Goal: Task Accomplishment & Management: Manage account settings

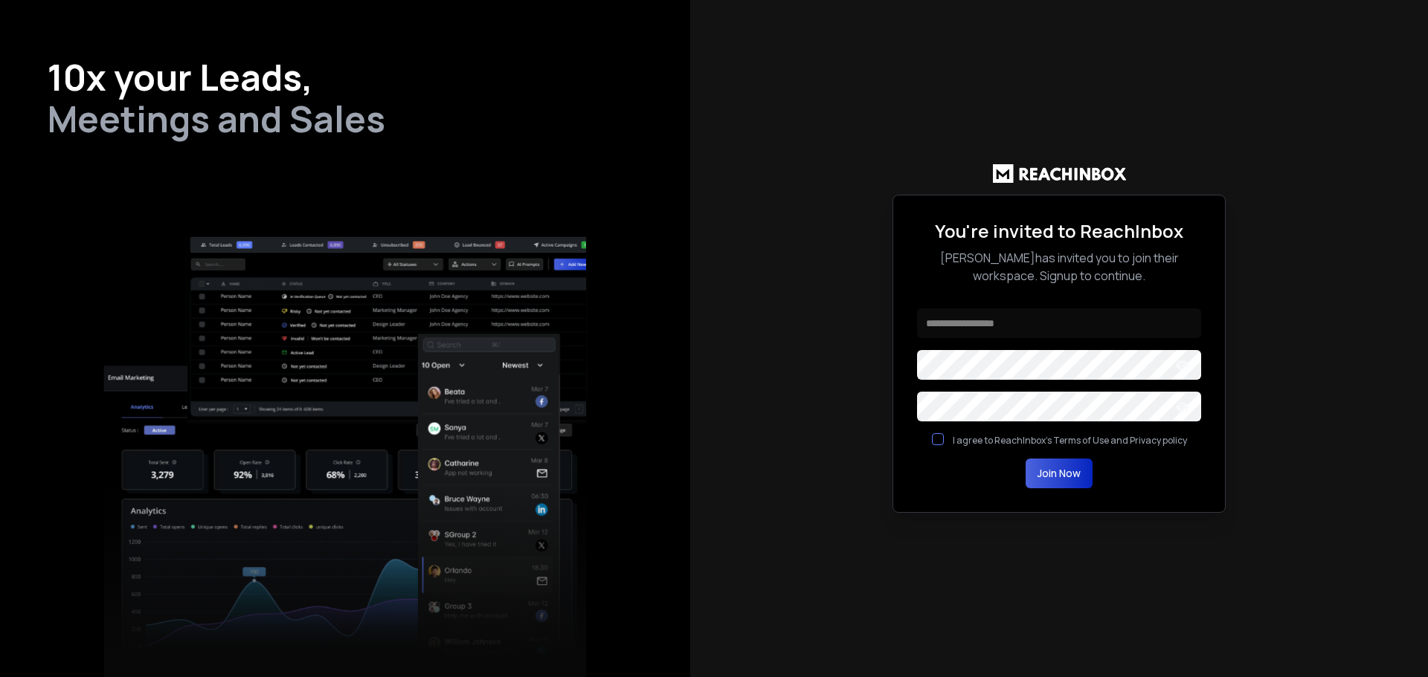
click at [1181, 371] on icon at bounding box center [1182, 365] width 13 height 13
click at [1182, 411] on icon at bounding box center [1182, 407] width 13 height 13
click at [938, 442] on button "I agree to ReachInbox's Terms of Use and Privacy policy" at bounding box center [938, 440] width 12 height 12
click at [1055, 477] on button "Join Now" at bounding box center [1059, 474] width 67 height 30
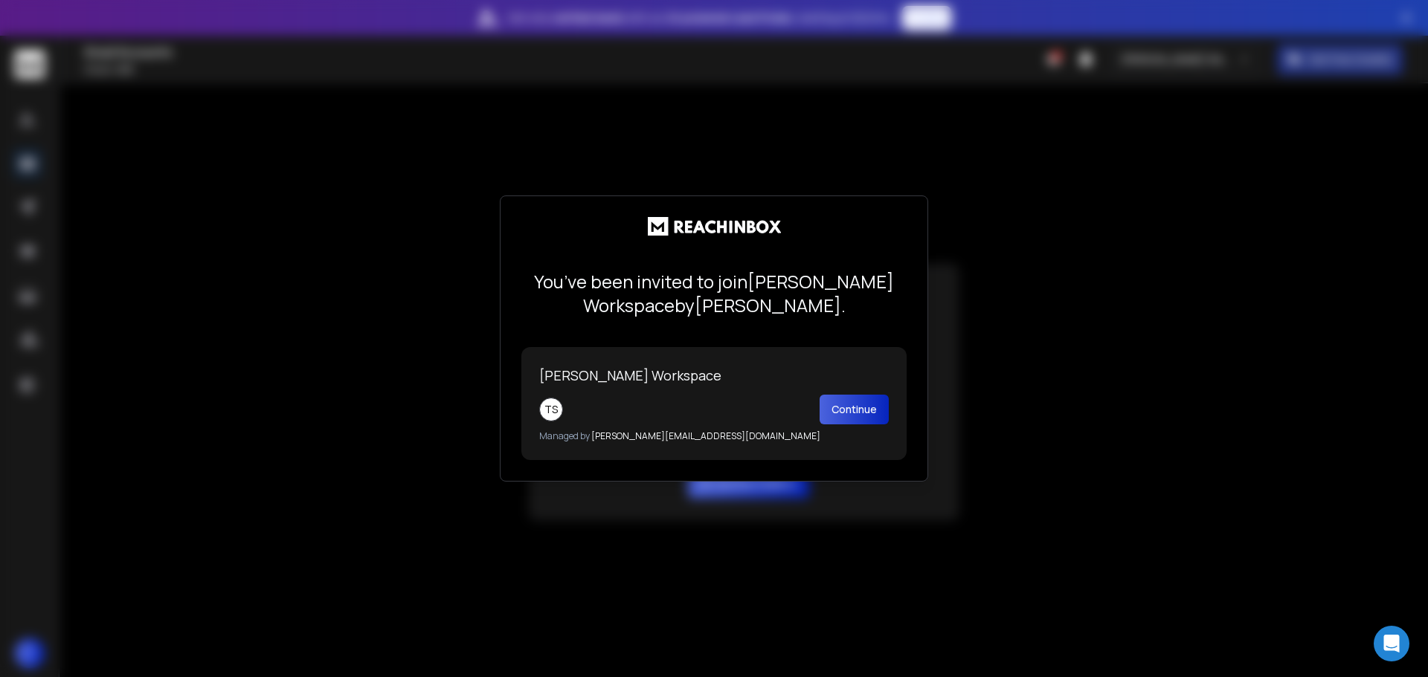
click at [840, 415] on button "Continue" at bounding box center [854, 410] width 69 height 30
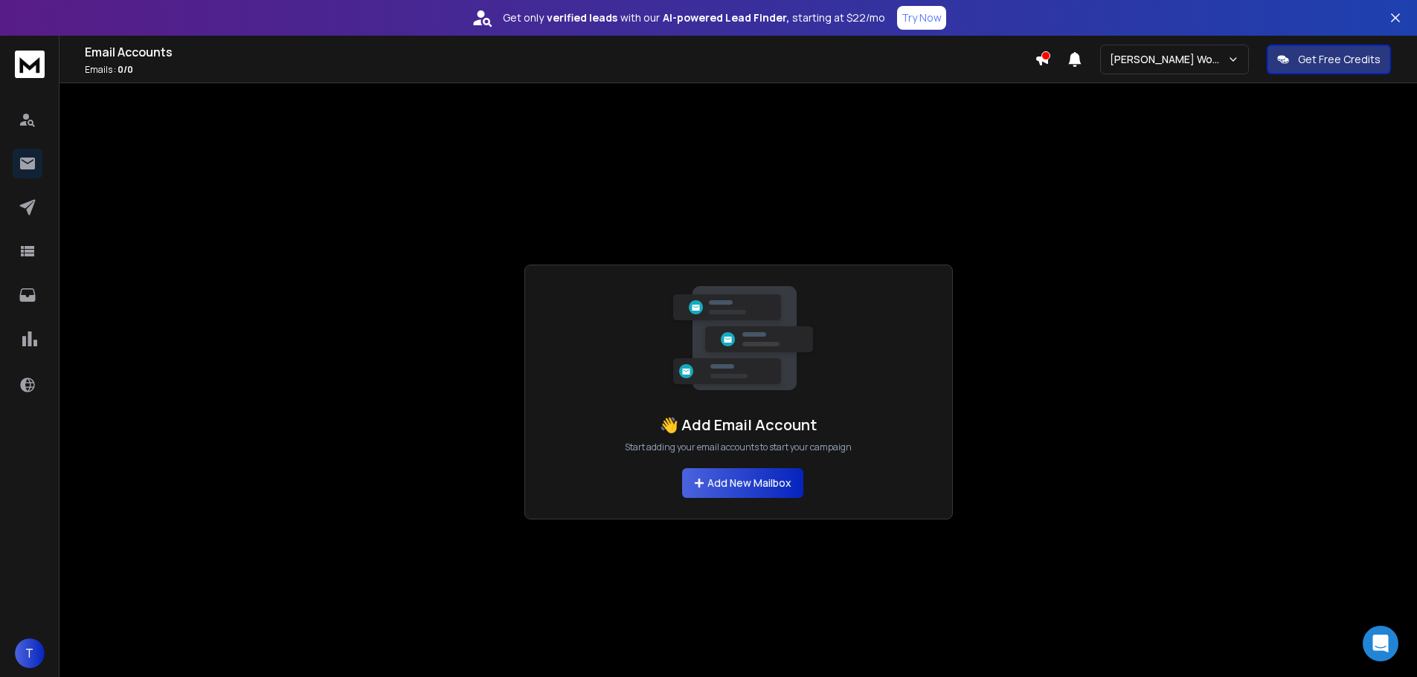
click at [742, 486] on button "Add New Mailbox" at bounding box center [742, 484] width 121 height 30
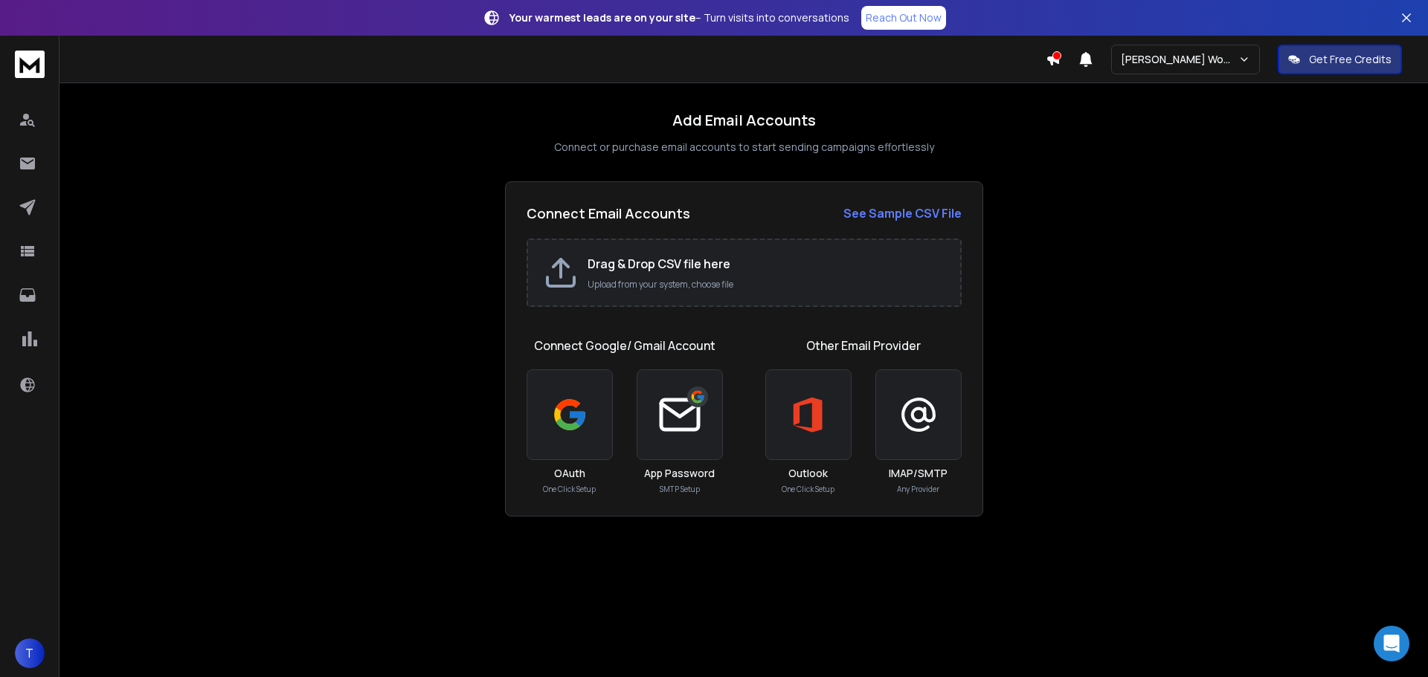
click at [556, 405] on icon at bounding box center [569, 415] width 37 height 45
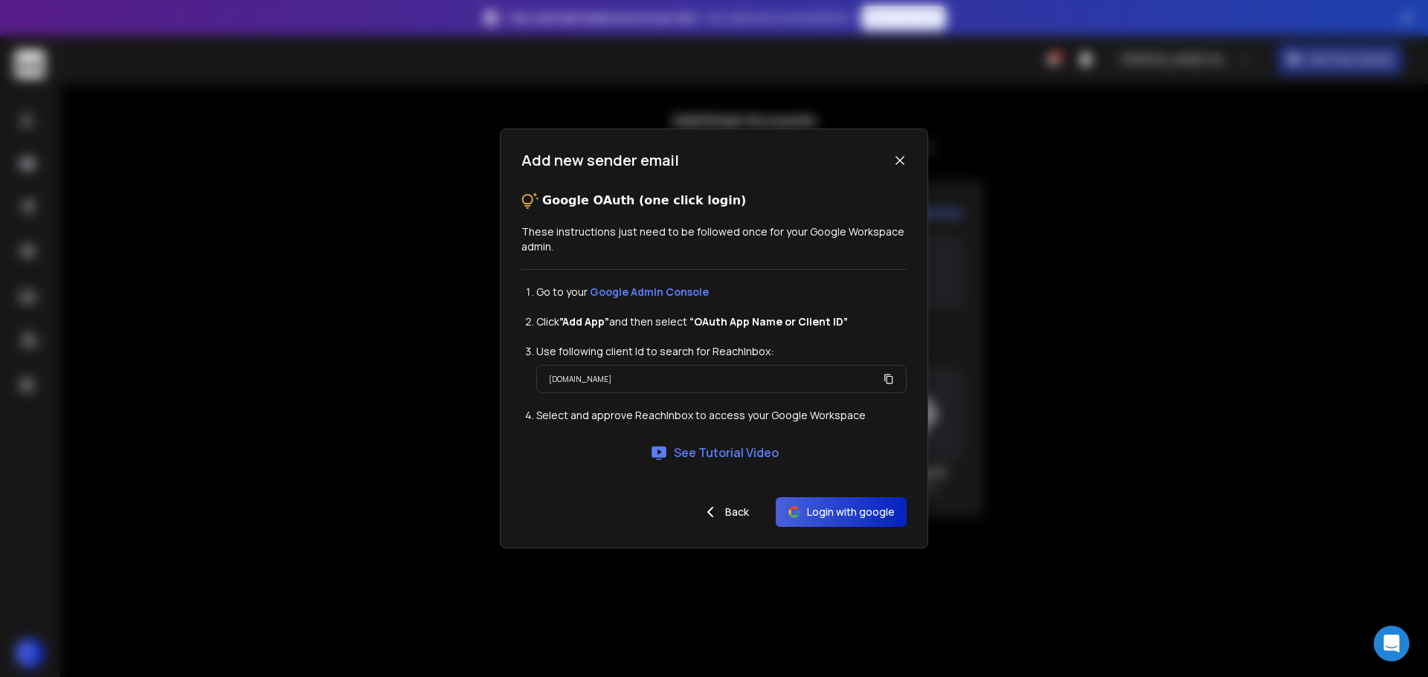
drag, startPoint x: 840, startPoint y: 376, endPoint x: 541, endPoint y: 384, distance: 299.8
click at [541, 384] on div "549360251880-maeh4okn7btu9cjtf0l2bt1t5b22sbf8.apps.googleusercontent.com" at bounding box center [721, 379] width 370 height 28
copy p "549360251880-maeh4okn7btu9cjtf0l2bt1t5b22sbf8.apps.googleusercontent.com"
drag, startPoint x: 854, startPoint y: 513, endPoint x: 816, endPoint y: 512, distance: 38.7
click at [816, 512] on button "Login with google" at bounding box center [841, 513] width 131 height 30
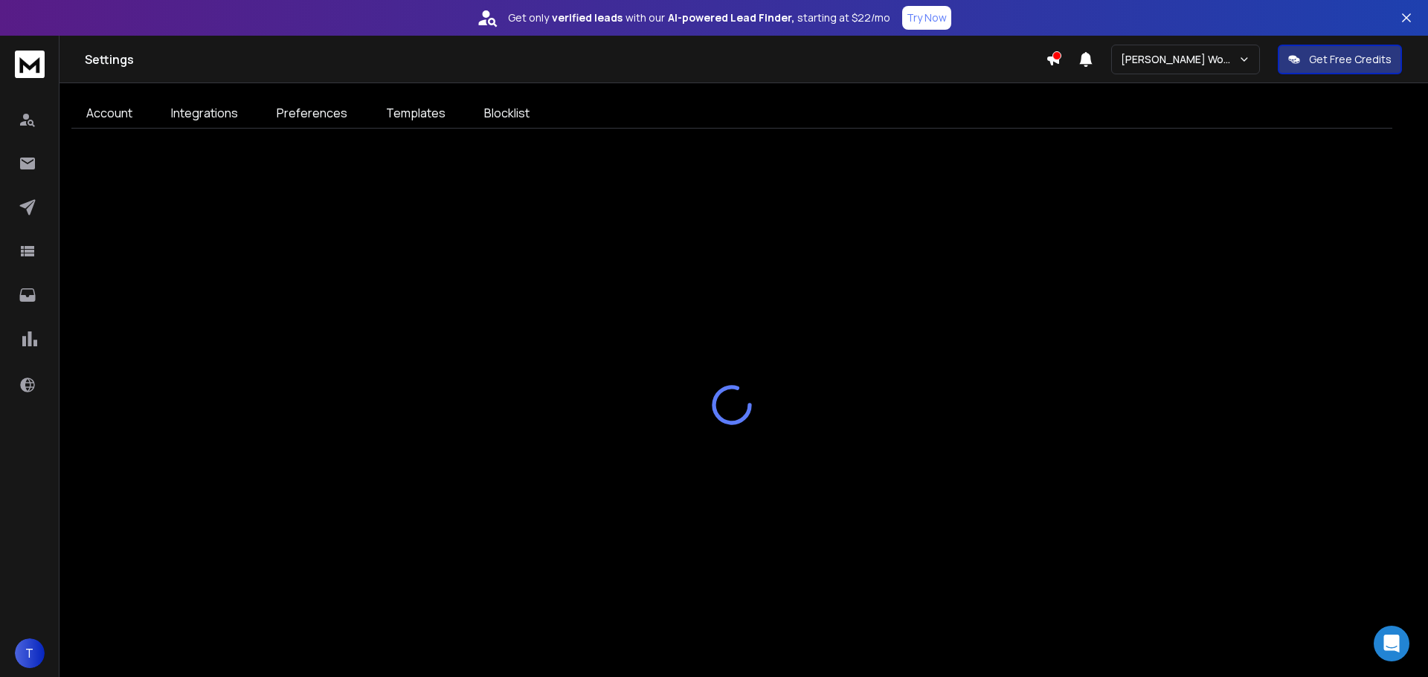
drag, startPoint x: 1368, startPoint y: 204, endPoint x: 1369, endPoint y: 194, distance: 9.8
click at [1368, 198] on div at bounding box center [731, 404] width 1321 height 511
click at [1404, 15] on icon at bounding box center [1406, 17] width 9 height 9
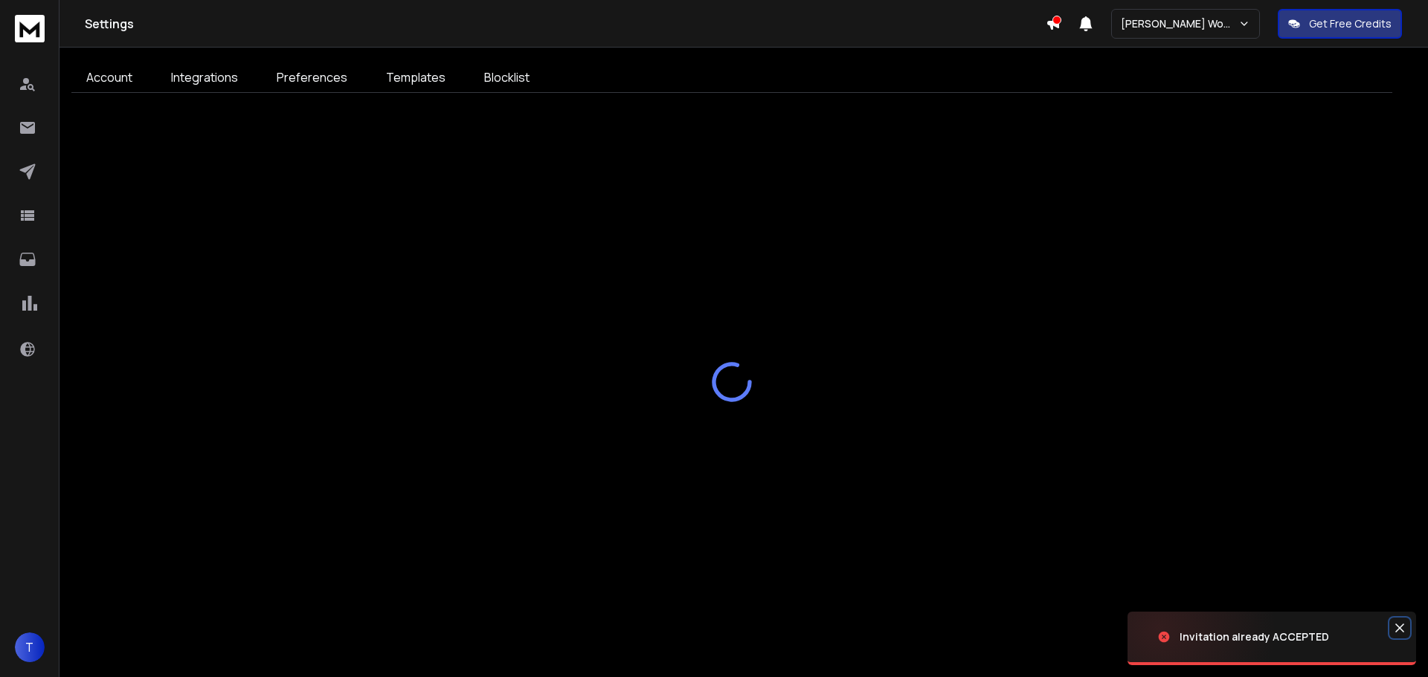
click at [1405, 629] on icon "Notifications (F8)" at bounding box center [1399, 628] width 15 height 15
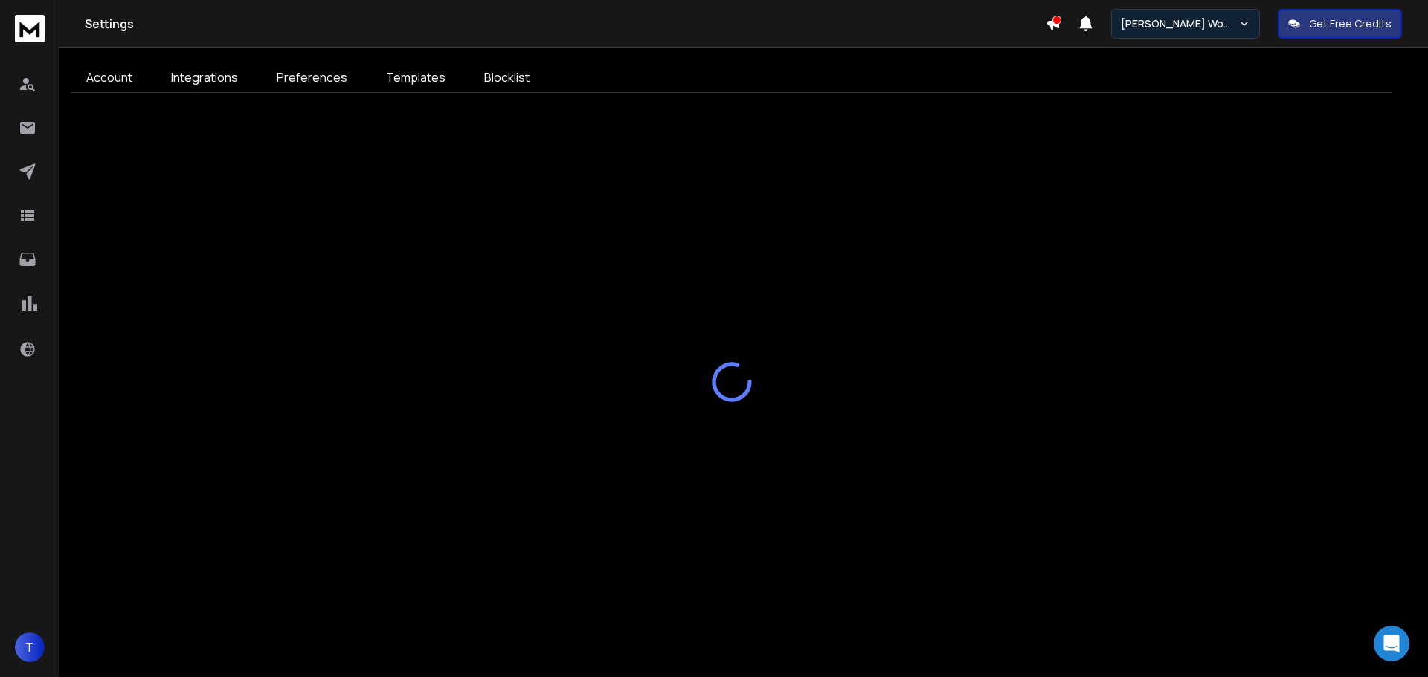
click at [1234, 26] on p "[PERSON_NAME] Workspace" at bounding box center [1179, 23] width 117 height 15
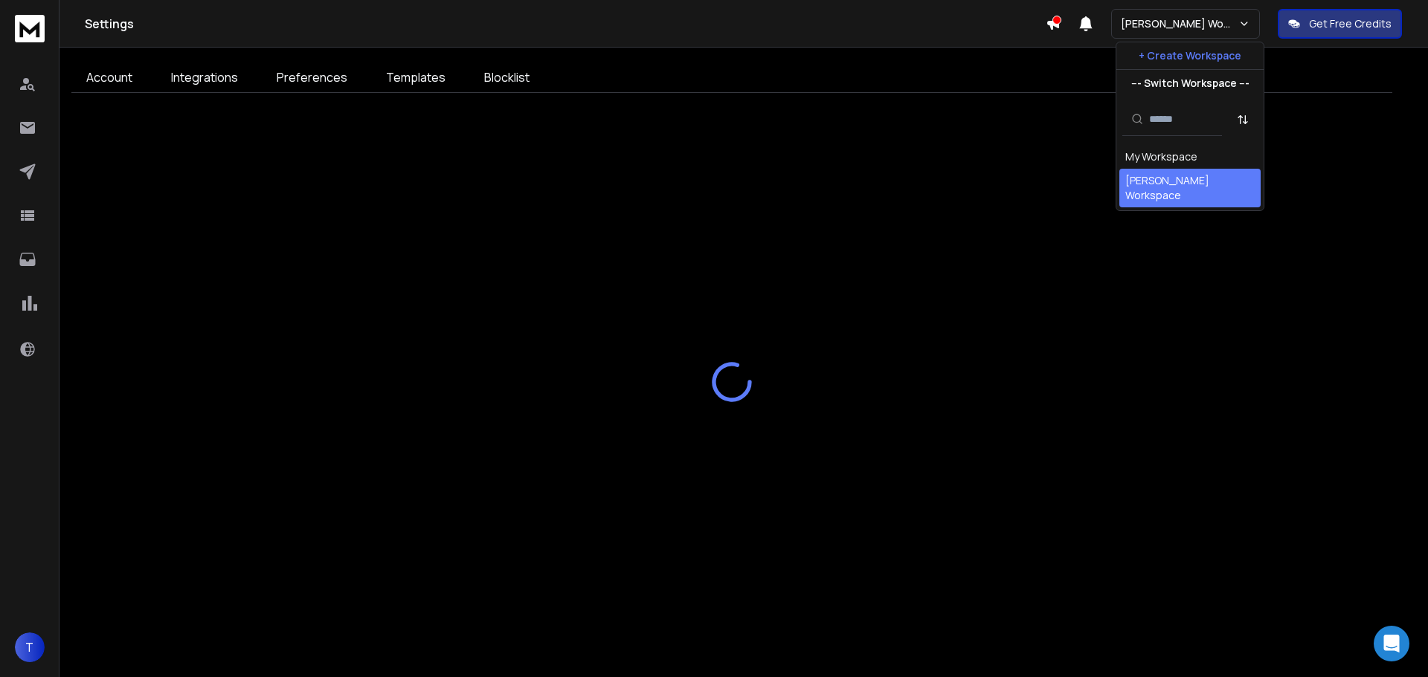
click at [1180, 175] on div "Tony Skatell Workspace" at bounding box center [1189, 188] width 129 height 30
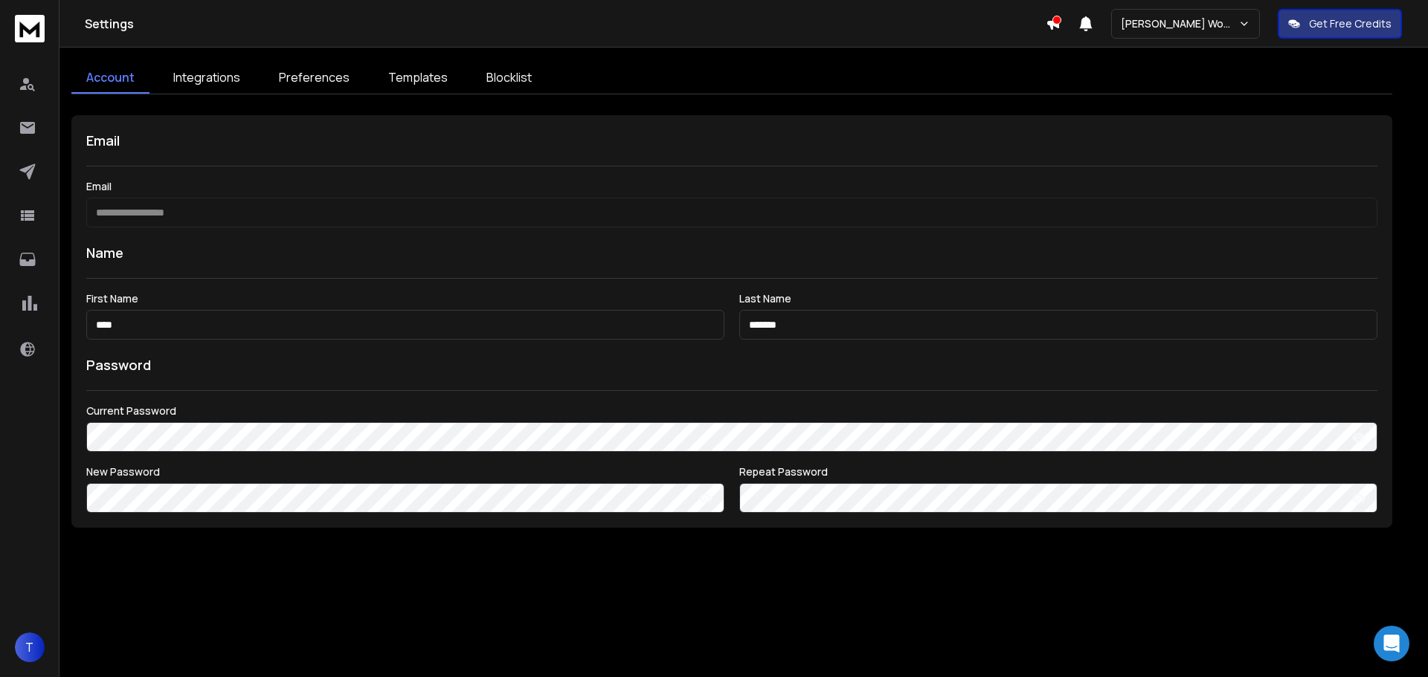
click at [204, 75] on link "Integrations" at bounding box center [206, 77] width 97 height 31
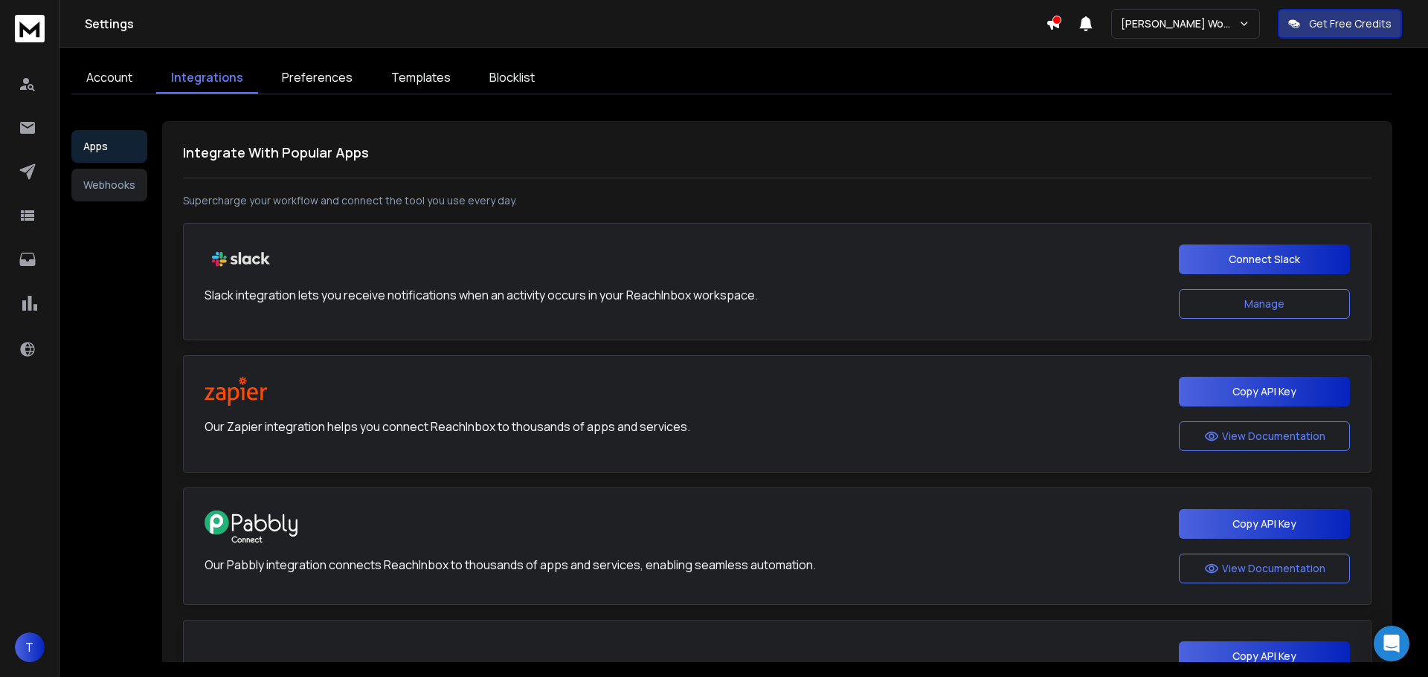
click at [321, 70] on link "Preferences" at bounding box center [317, 77] width 100 height 31
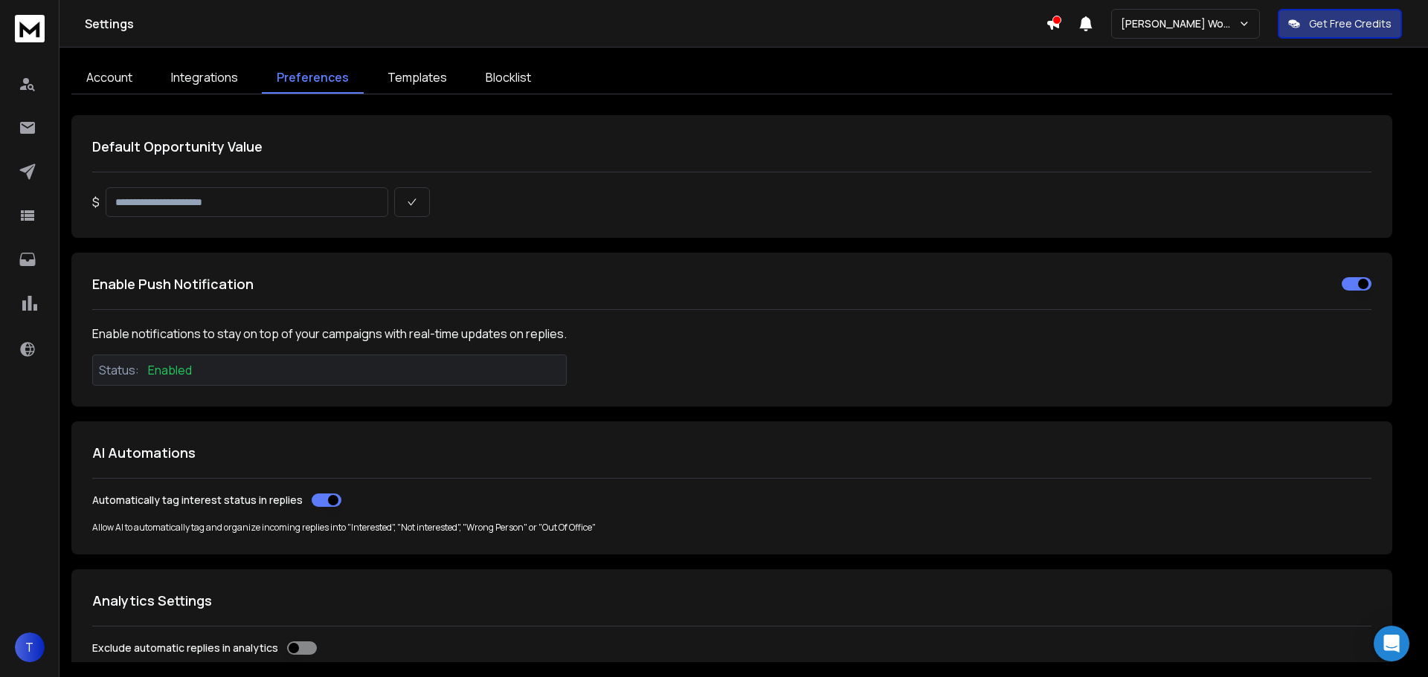
click at [422, 83] on link "Templates" at bounding box center [417, 77] width 89 height 31
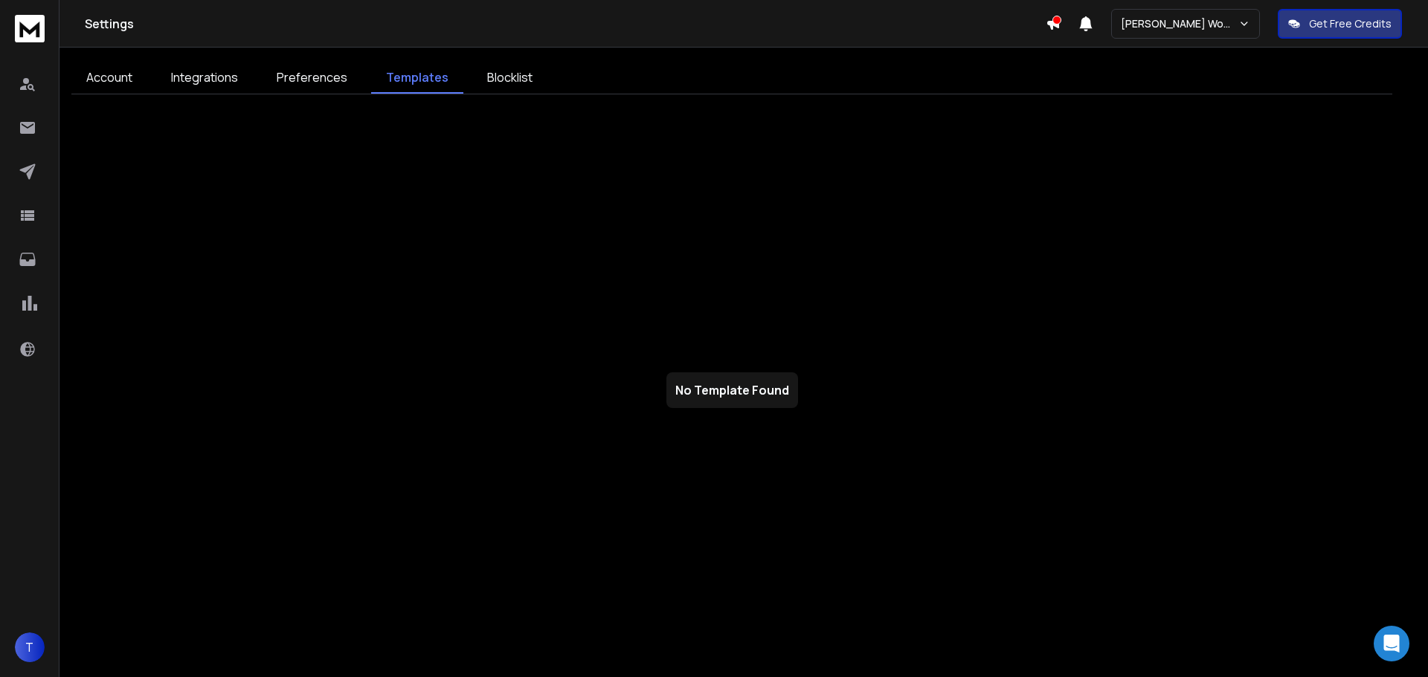
click at [486, 76] on link "Blocklist" at bounding box center [509, 77] width 75 height 31
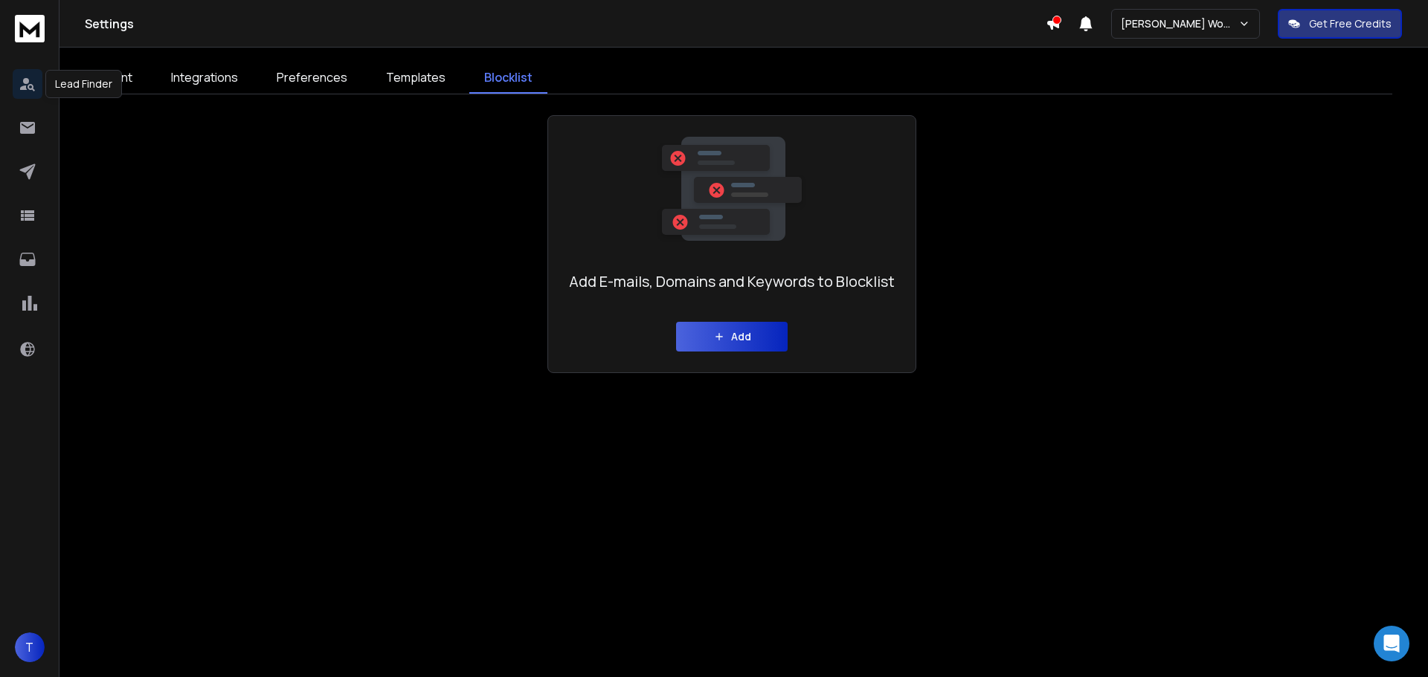
click at [33, 87] on icon at bounding box center [28, 84] width 18 height 18
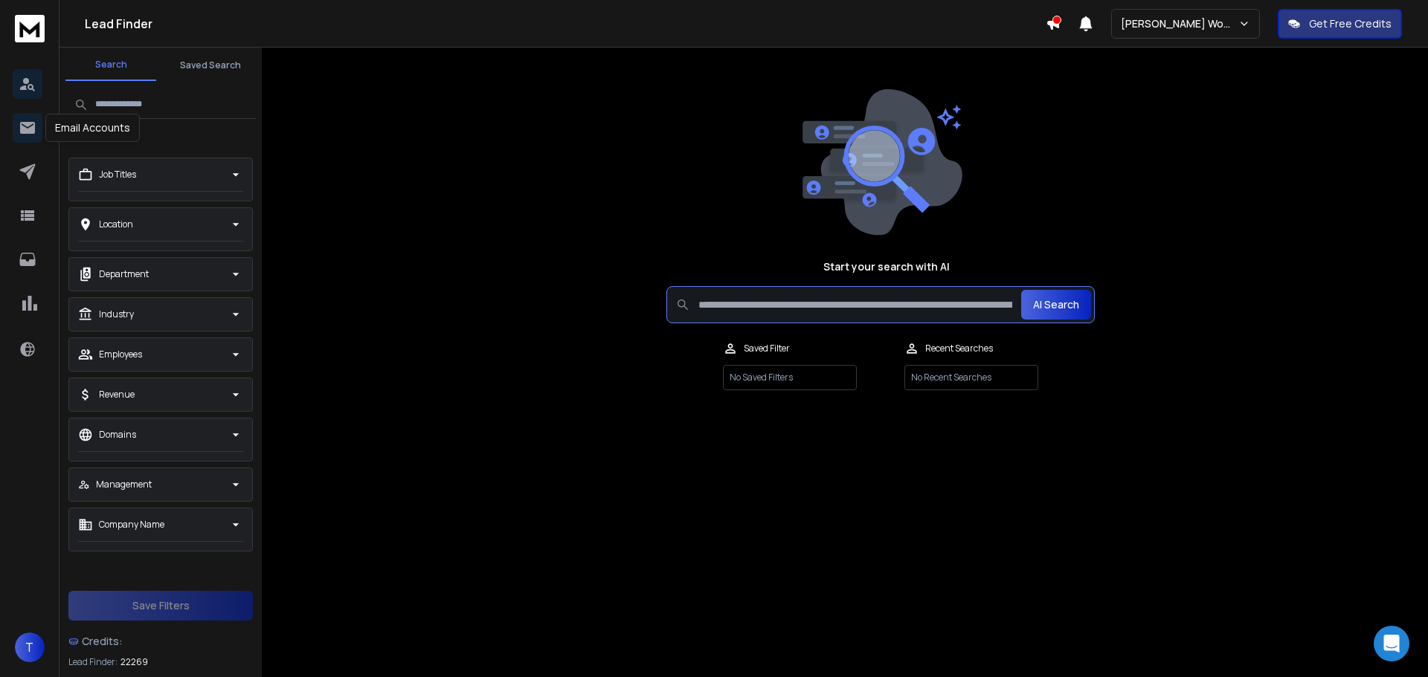
click at [21, 123] on icon at bounding box center [27, 128] width 15 height 12
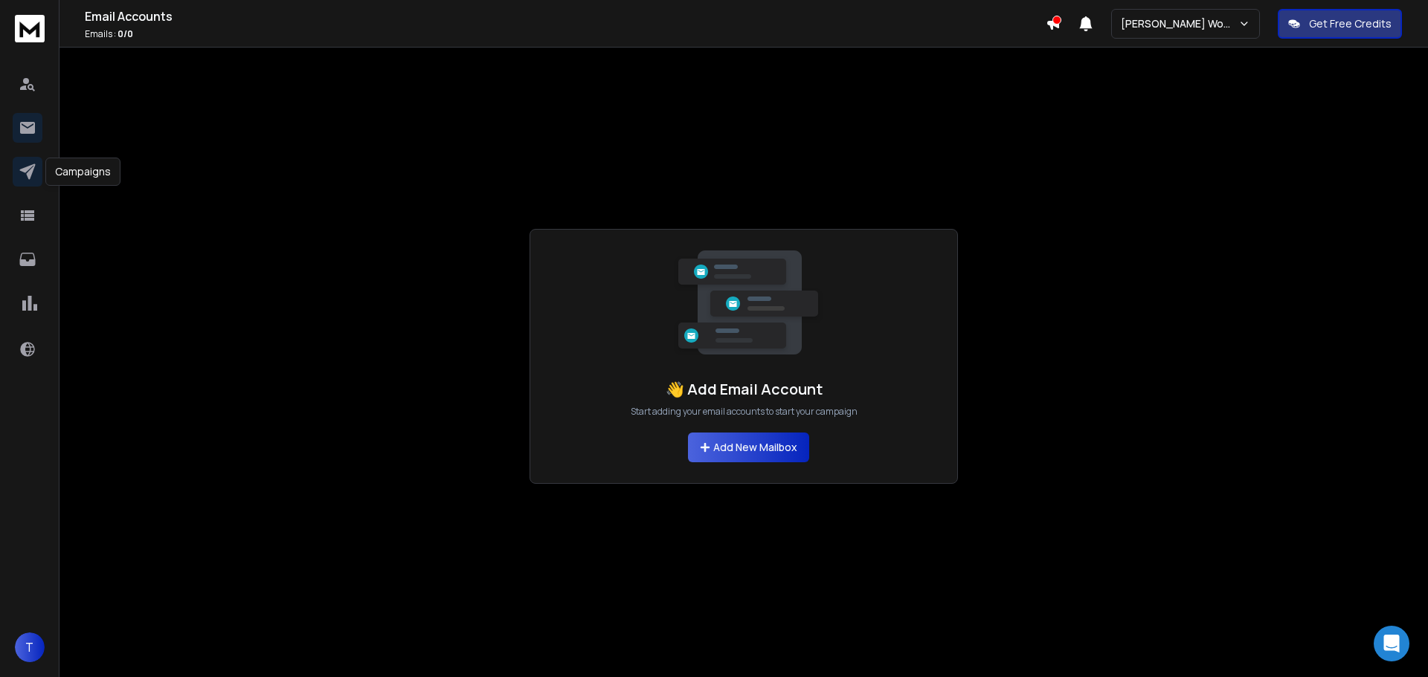
click at [28, 174] on icon at bounding box center [27, 172] width 16 height 16
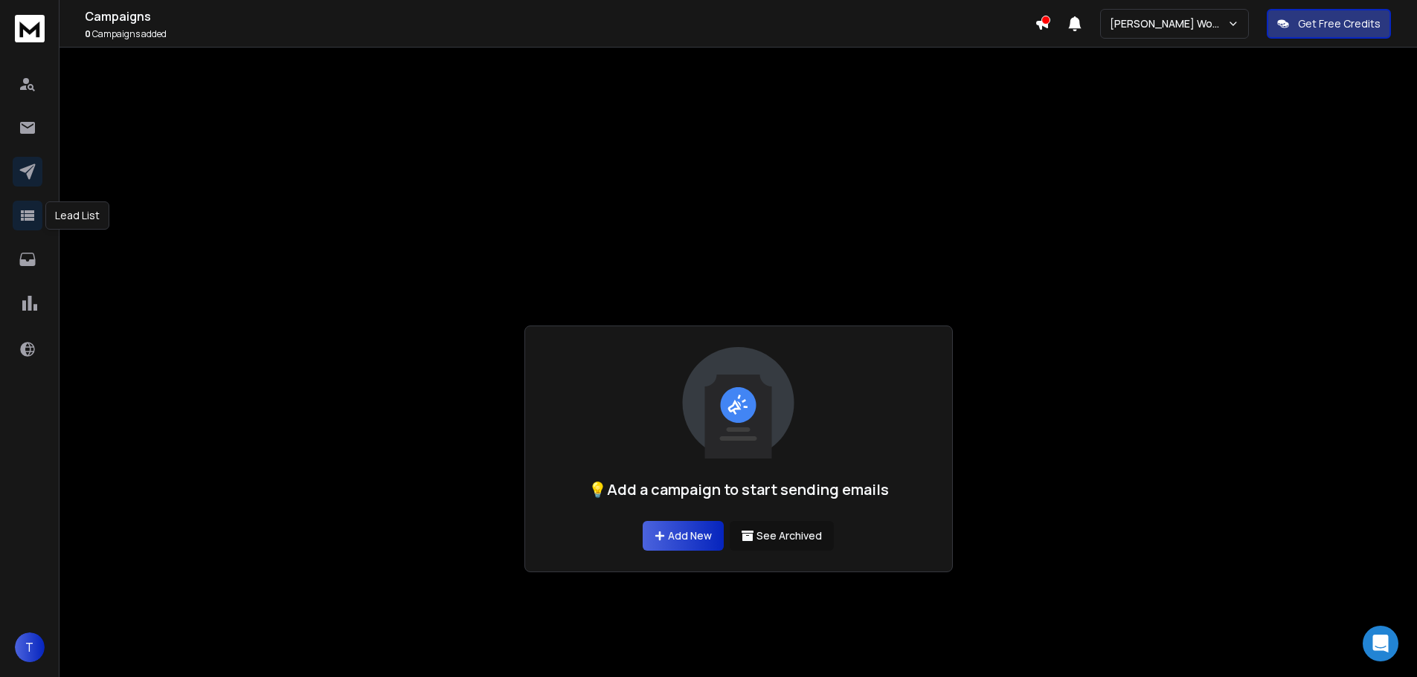
click at [22, 213] on icon at bounding box center [28, 216] width 18 height 18
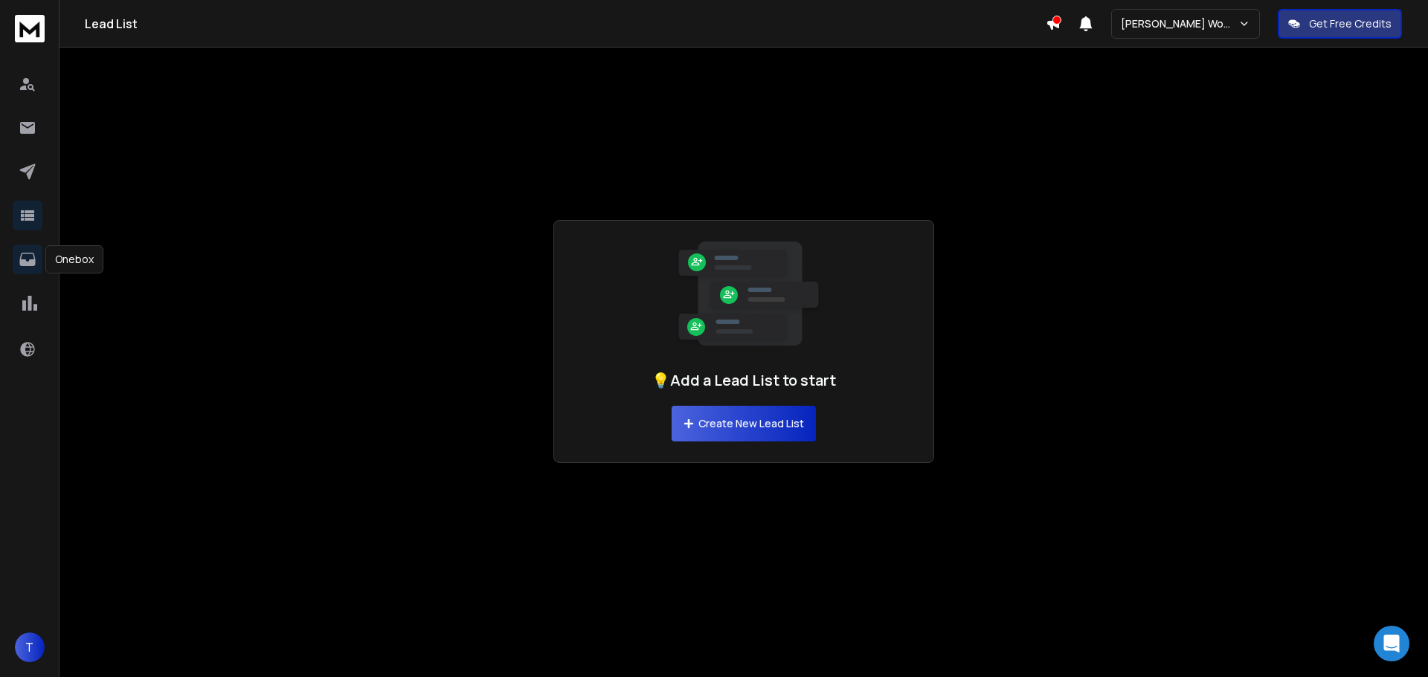
click at [25, 256] on icon at bounding box center [28, 260] width 18 height 18
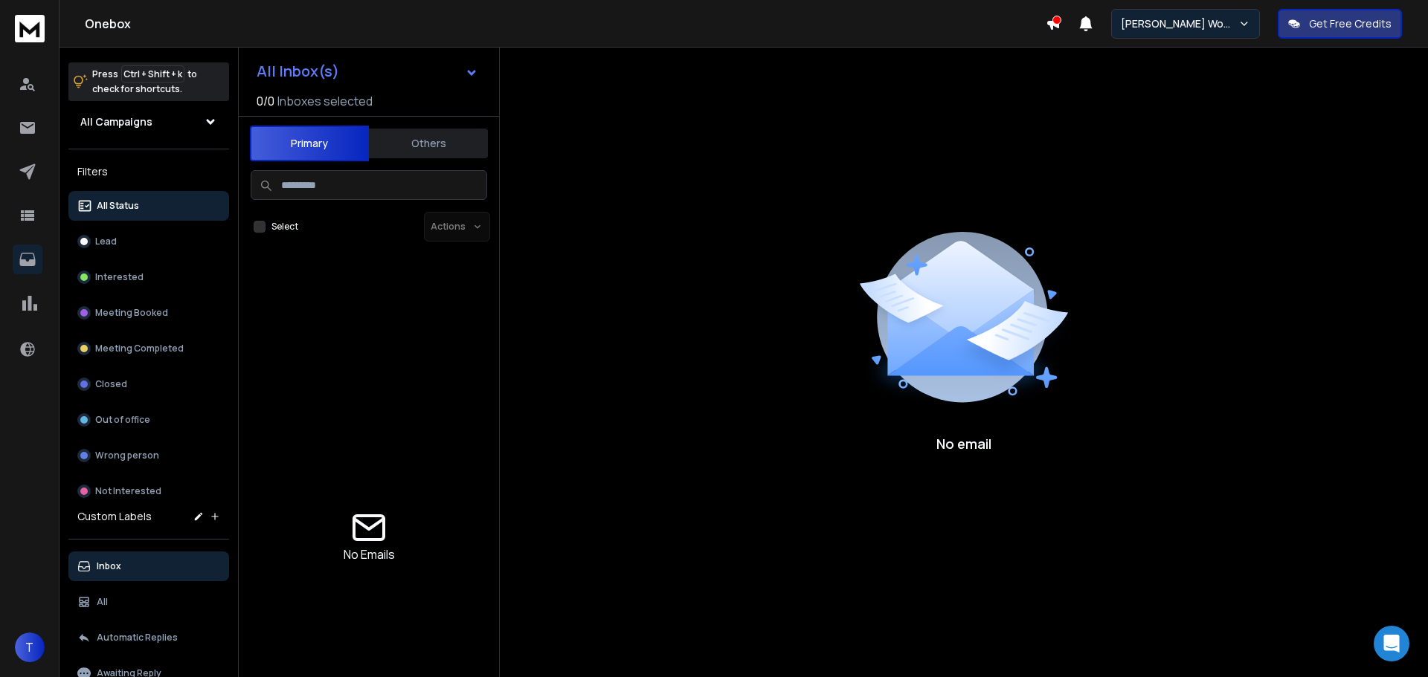
click at [1247, 21] on icon "button" at bounding box center [1244, 23] width 12 height 15
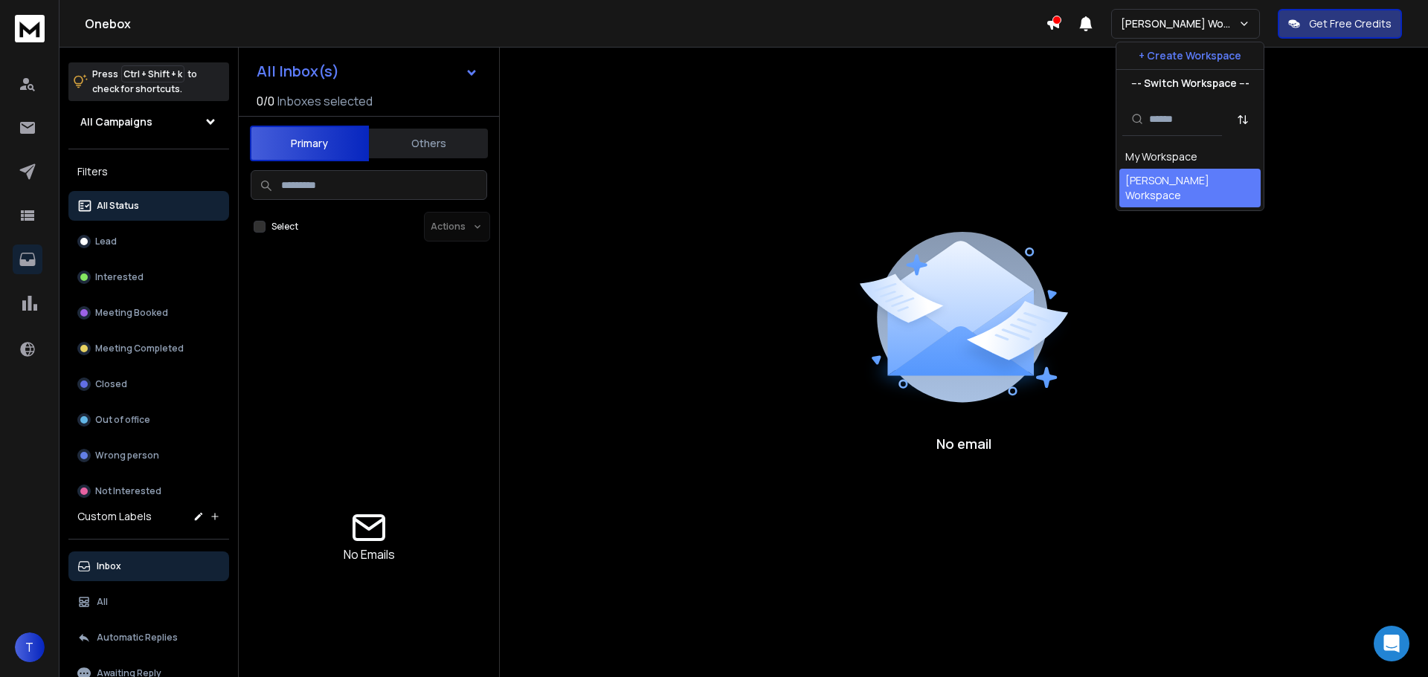
click at [25, 33] on img at bounding box center [30, 29] width 30 height 28
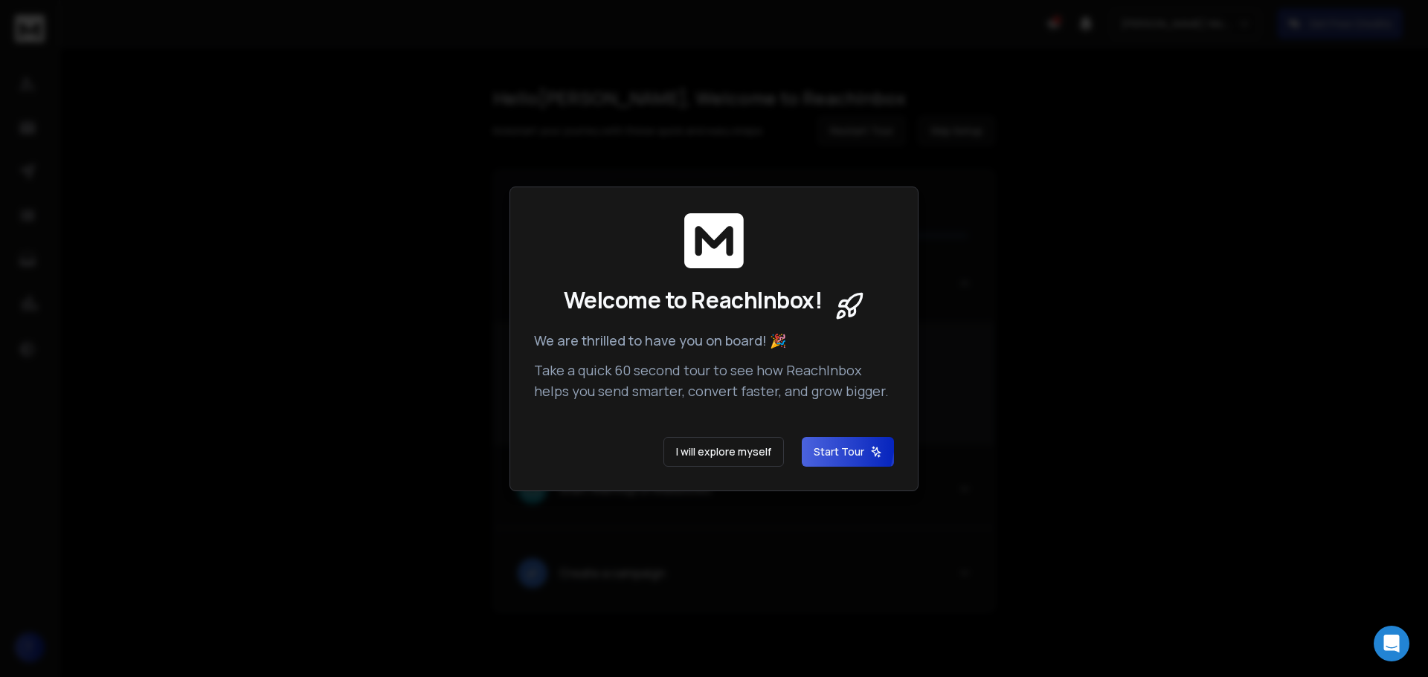
click at [843, 453] on span "Start Tour" at bounding box center [848, 452] width 68 height 15
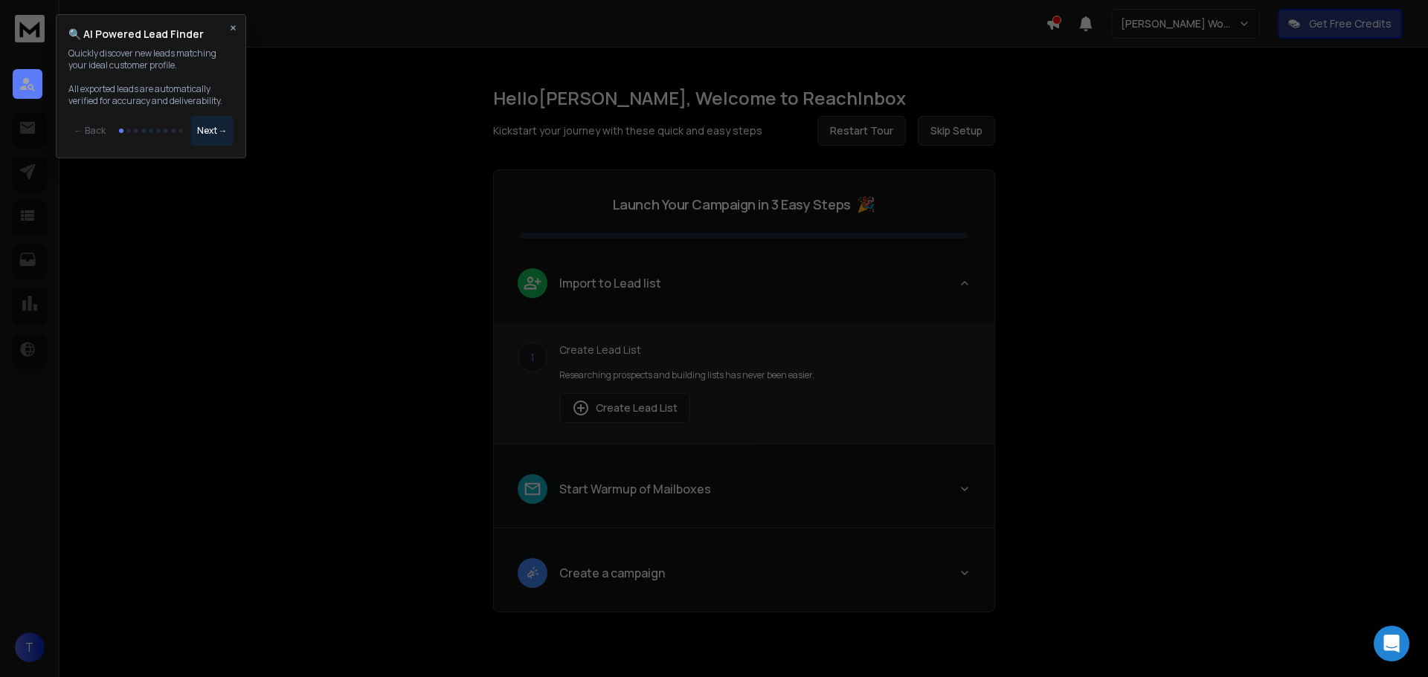
click at [207, 129] on button "Next →" at bounding box center [212, 131] width 42 height 30
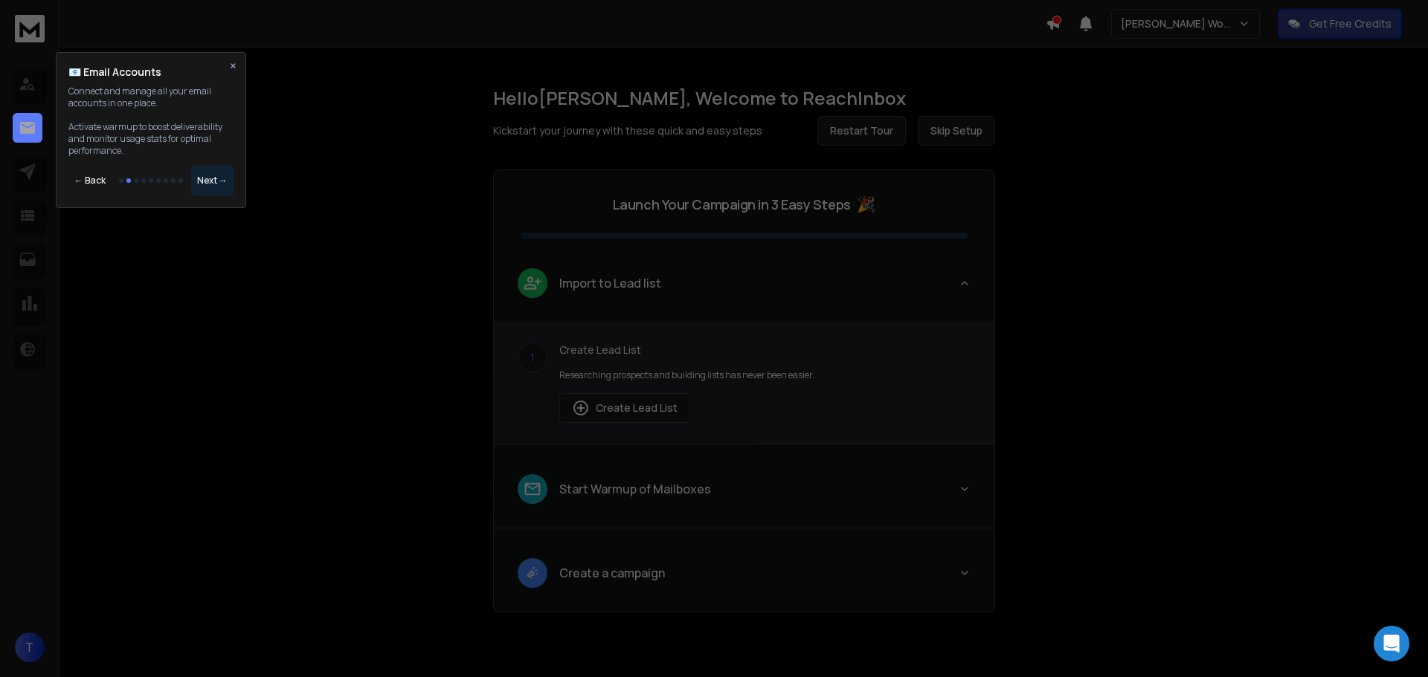
click at [205, 178] on button "Next →" at bounding box center [212, 181] width 42 height 30
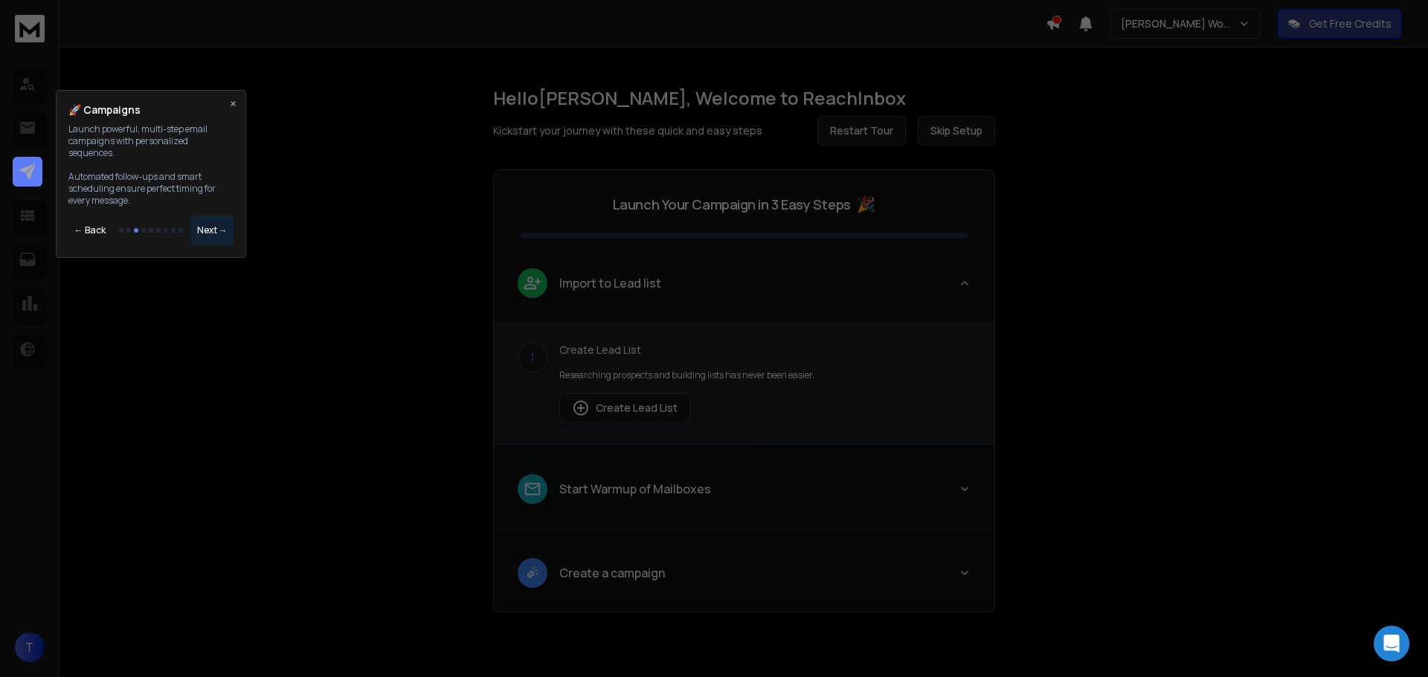
click at [216, 228] on button "Next →" at bounding box center [212, 231] width 42 height 30
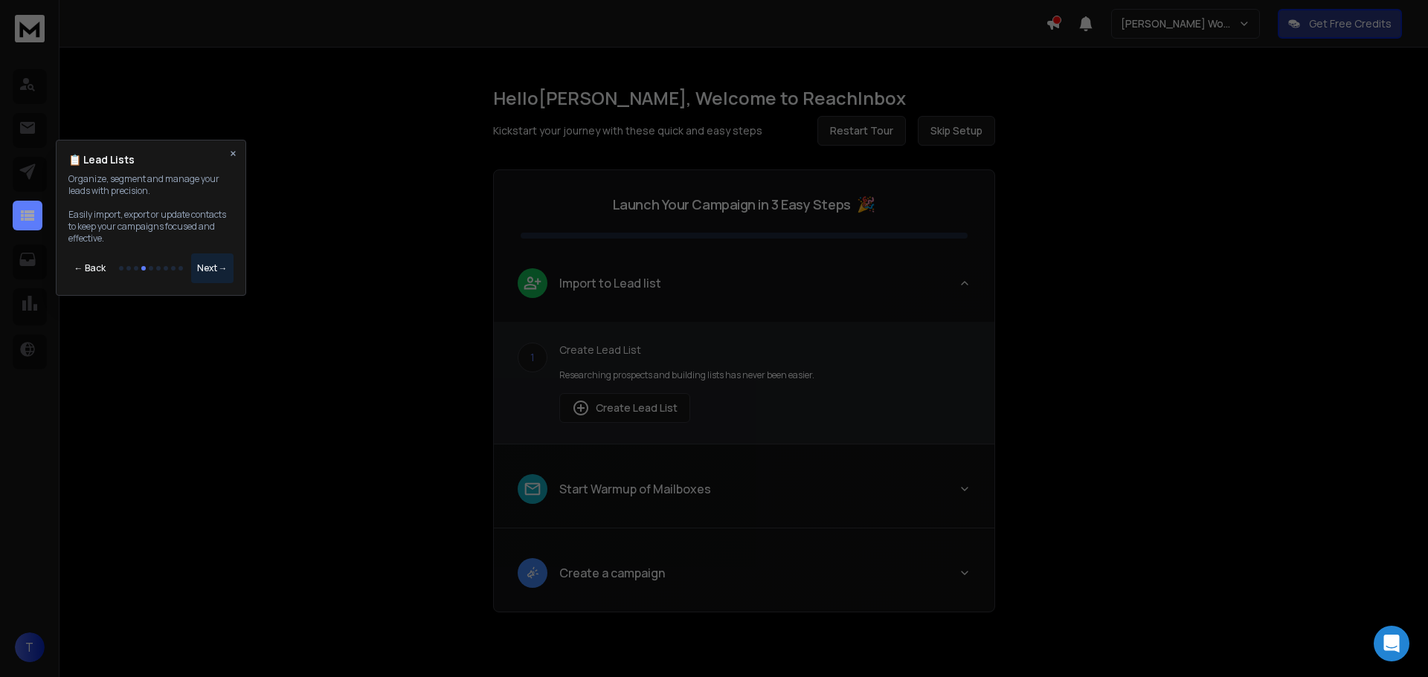
click at [202, 265] on button "Next →" at bounding box center [212, 269] width 42 height 30
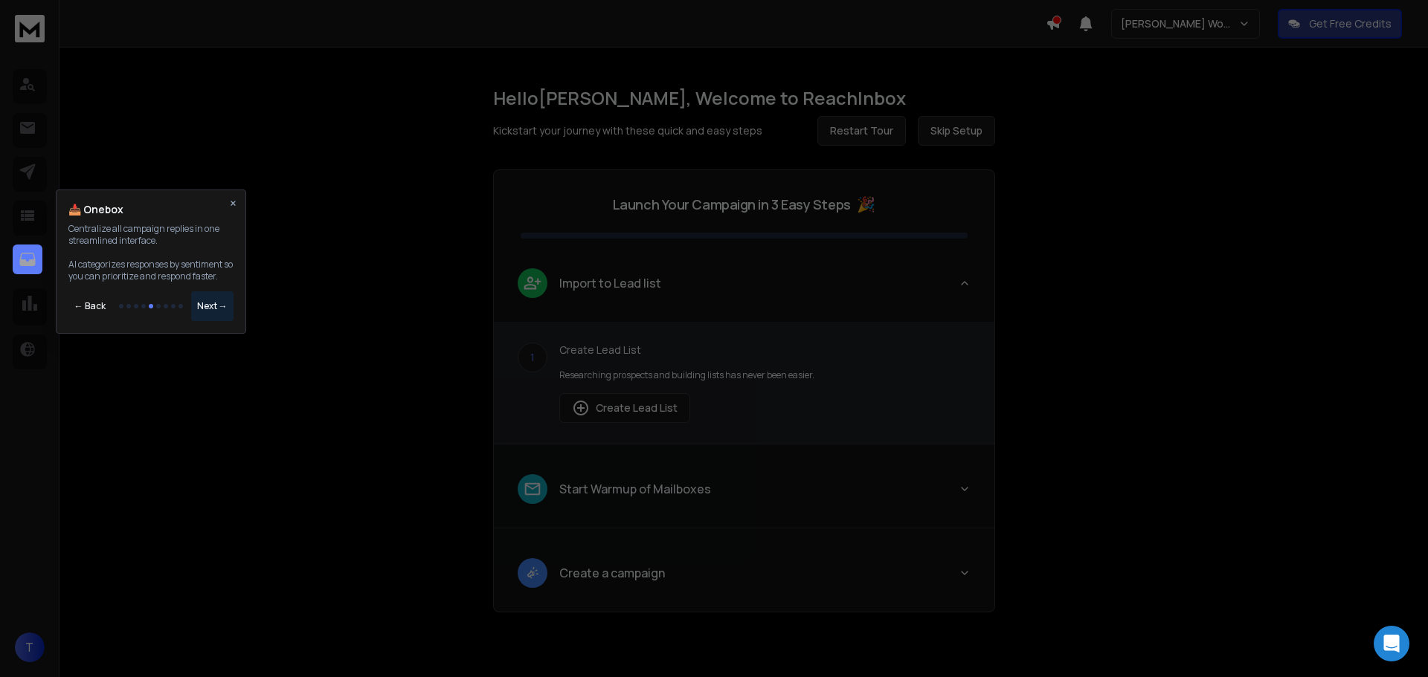
click at [211, 305] on button "Next →" at bounding box center [212, 307] width 42 height 30
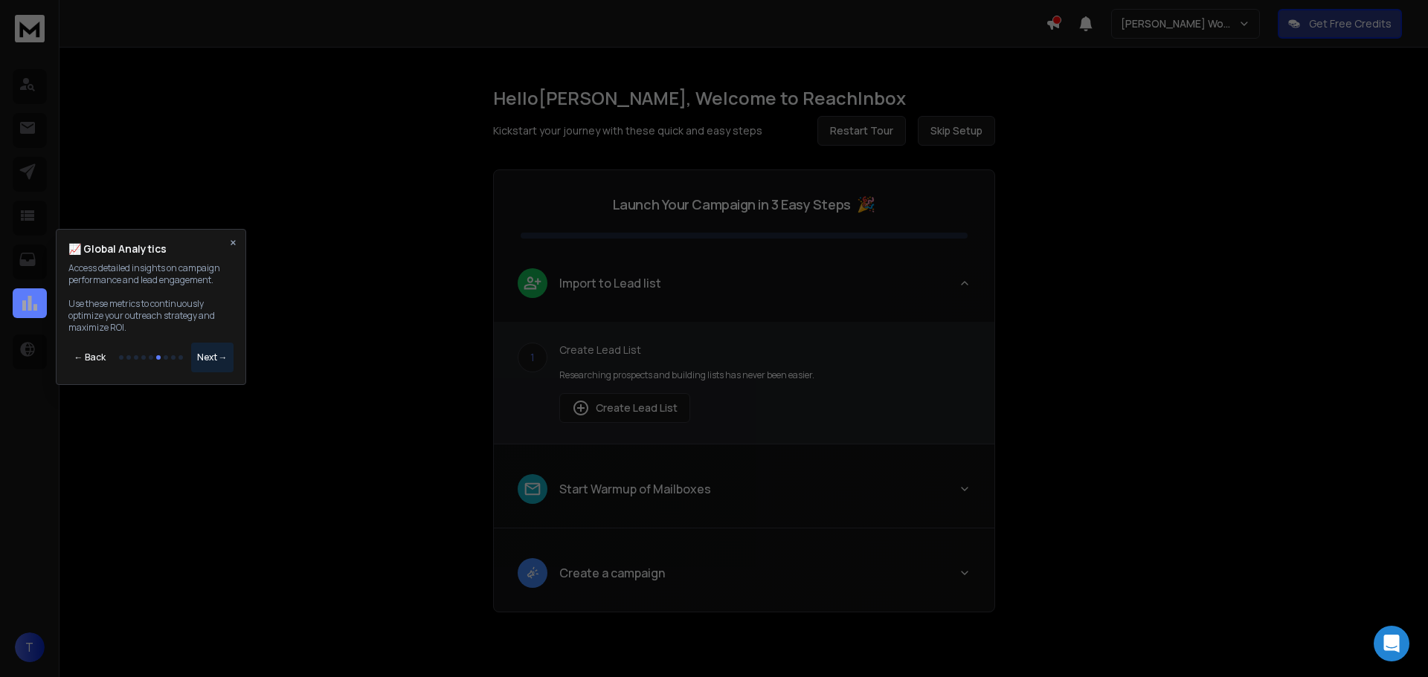
click at [213, 360] on button "Next →" at bounding box center [212, 358] width 42 height 30
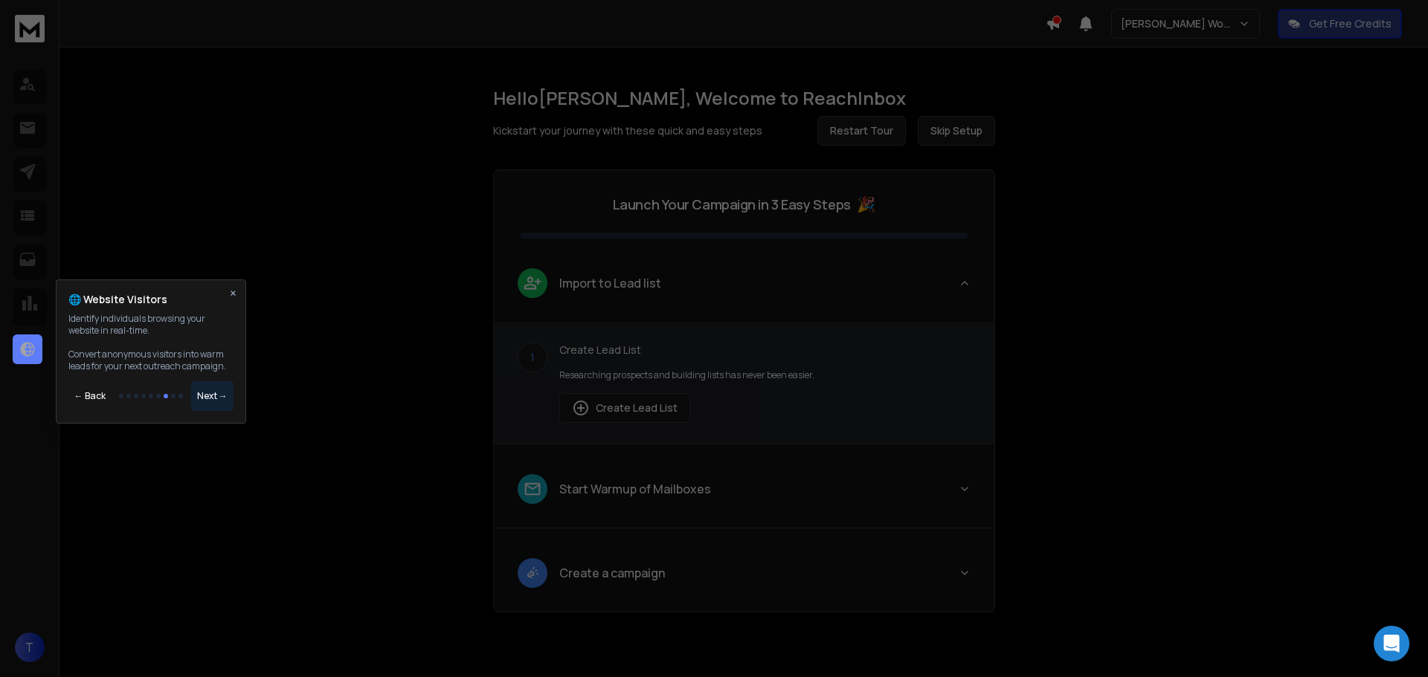
click at [205, 391] on button "Next →" at bounding box center [212, 397] width 42 height 30
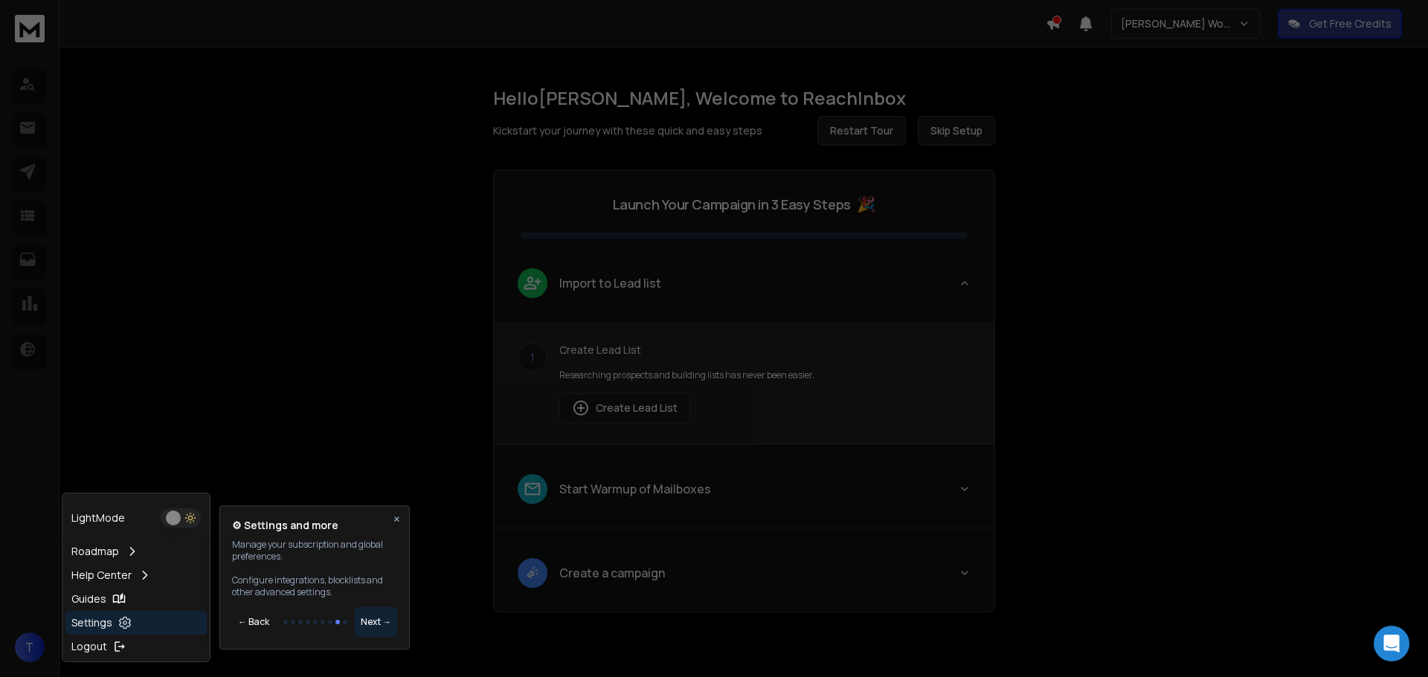
click at [376, 623] on button "Next →" at bounding box center [376, 623] width 42 height 30
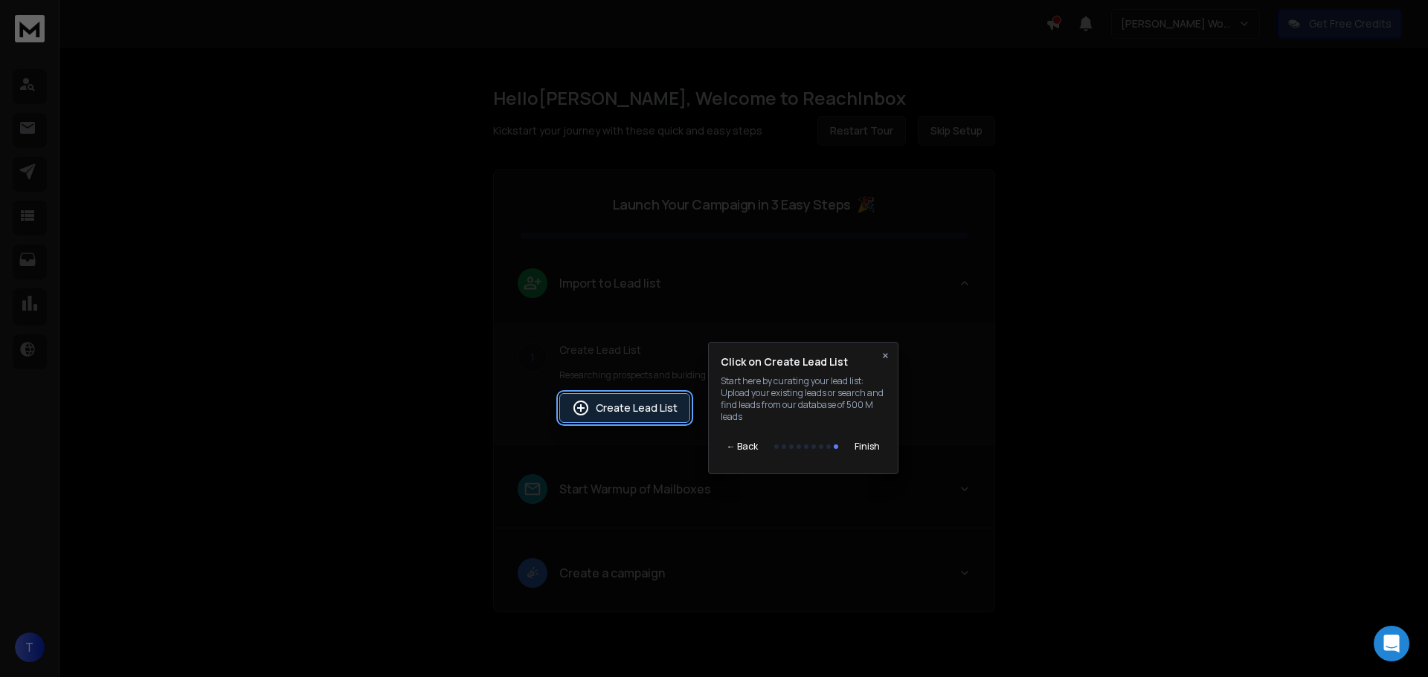
click at [637, 410] on button "Create Lead List" at bounding box center [624, 408] width 131 height 30
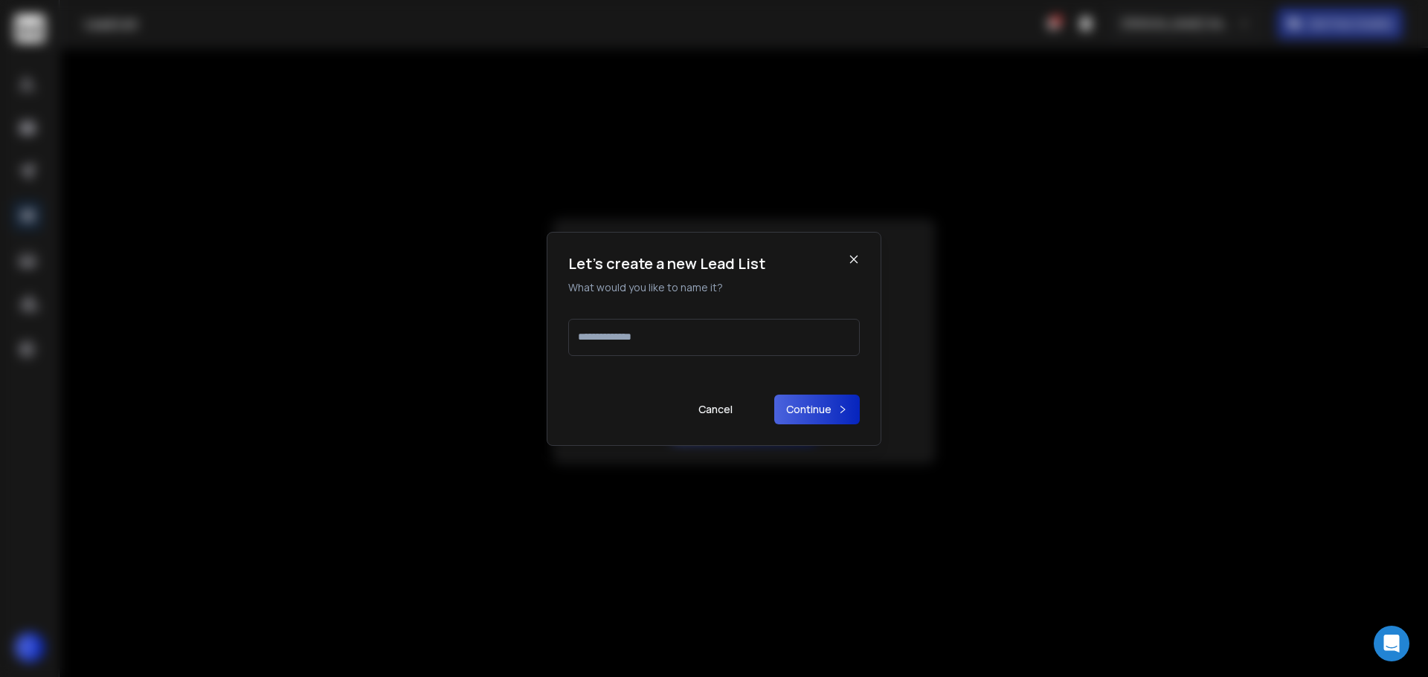
click at [652, 342] on input at bounding box center [714, 337] width 292 height 37
type input "*********"
click at [825, 402] on button "Continue" at bounding box center [817, 410] width 86 height 30
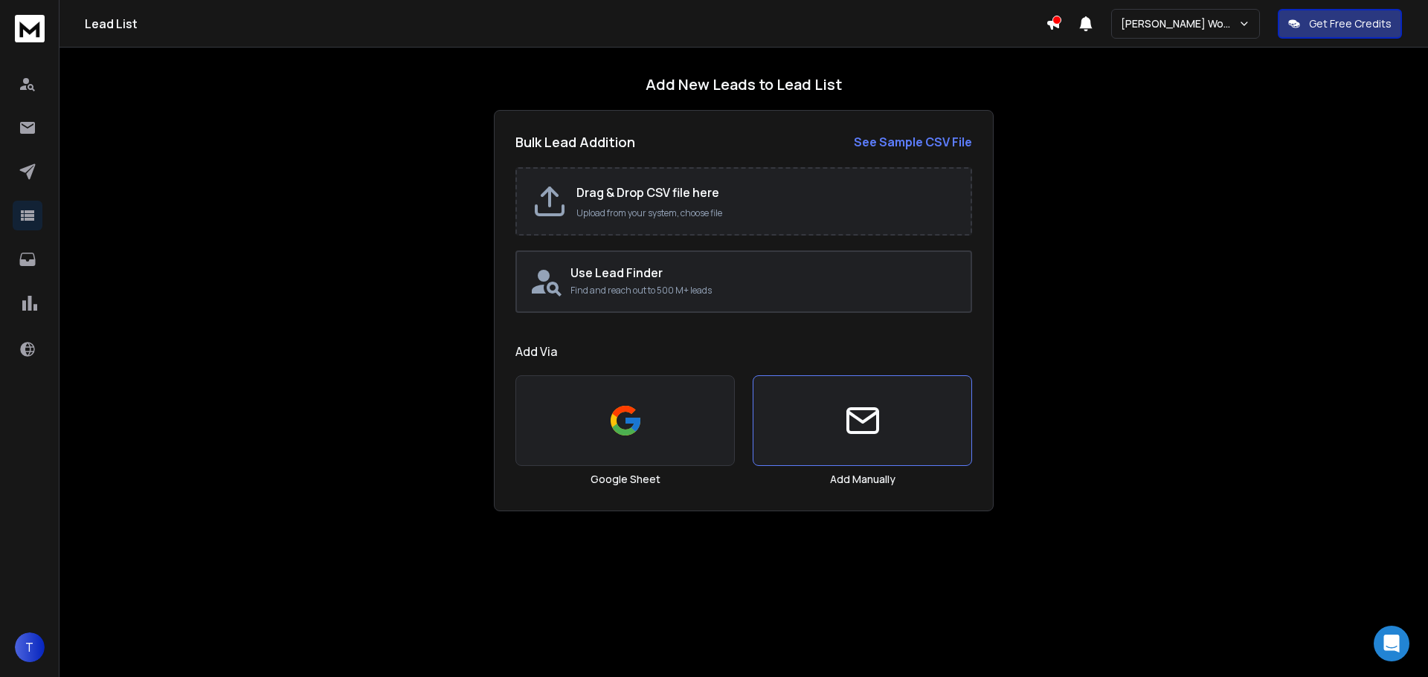
click at [837, 410] on div at bounding box center [862, 421] width 219 height 91
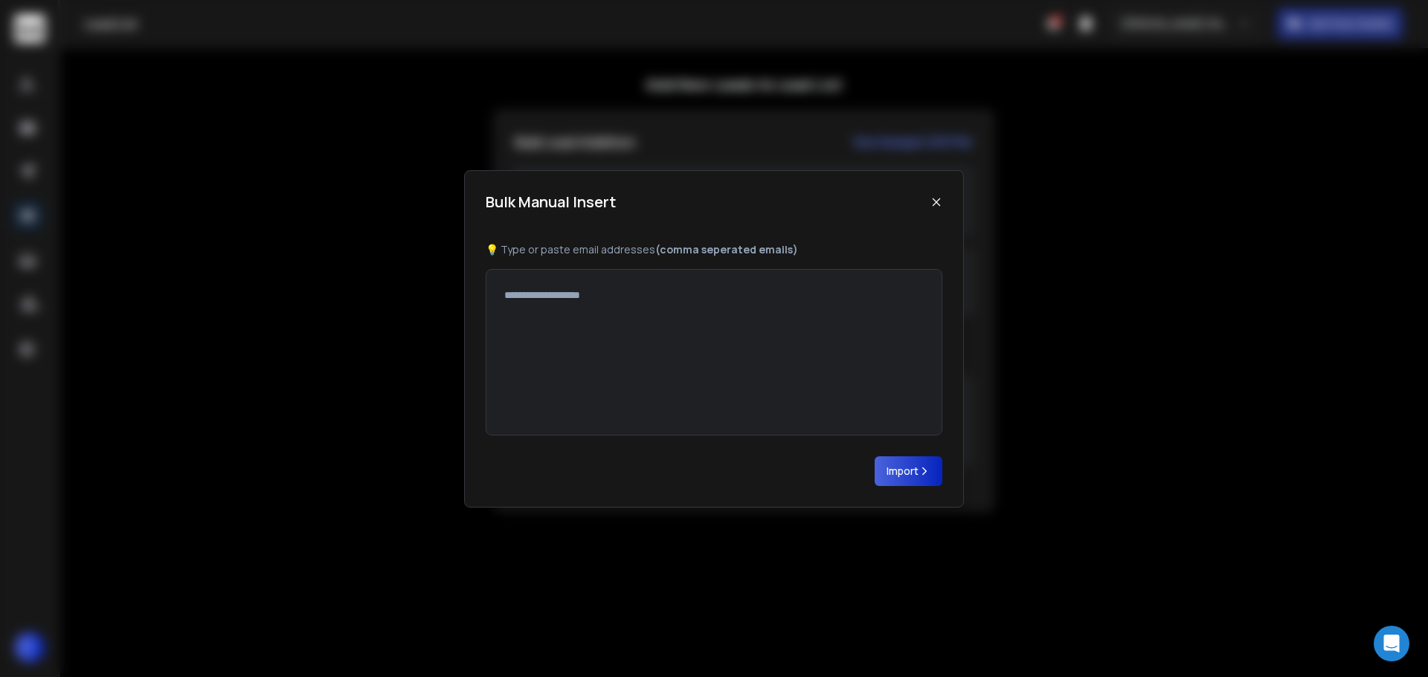
click at [543, 299] on textarea at bounding box center [714, 352] width 457 height 167
type textarea "*"
type textarea "**********"
click at [908, 474] on button "Import" at bounding box center [909, 472] width 68 height 30
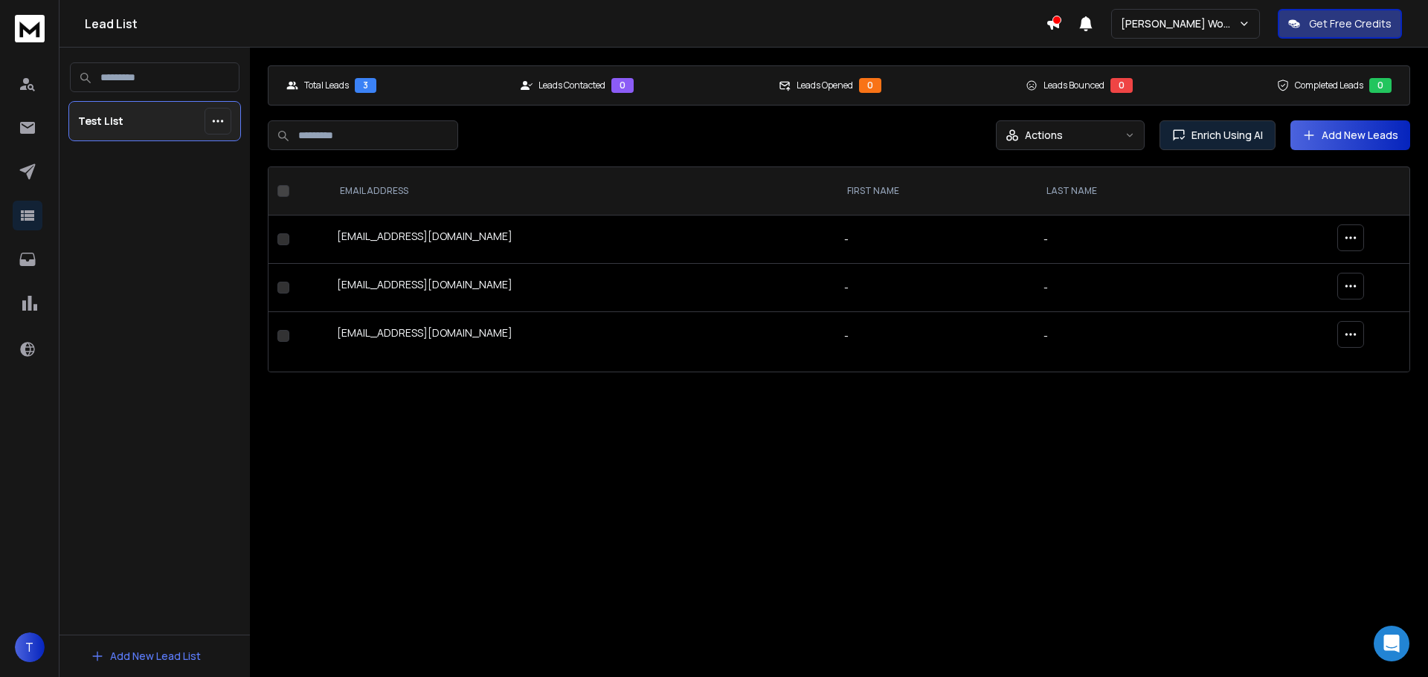
click at [1220, 139] on span "Enrich Using AI" at bounding box center [1223, 135] width 77 height 15
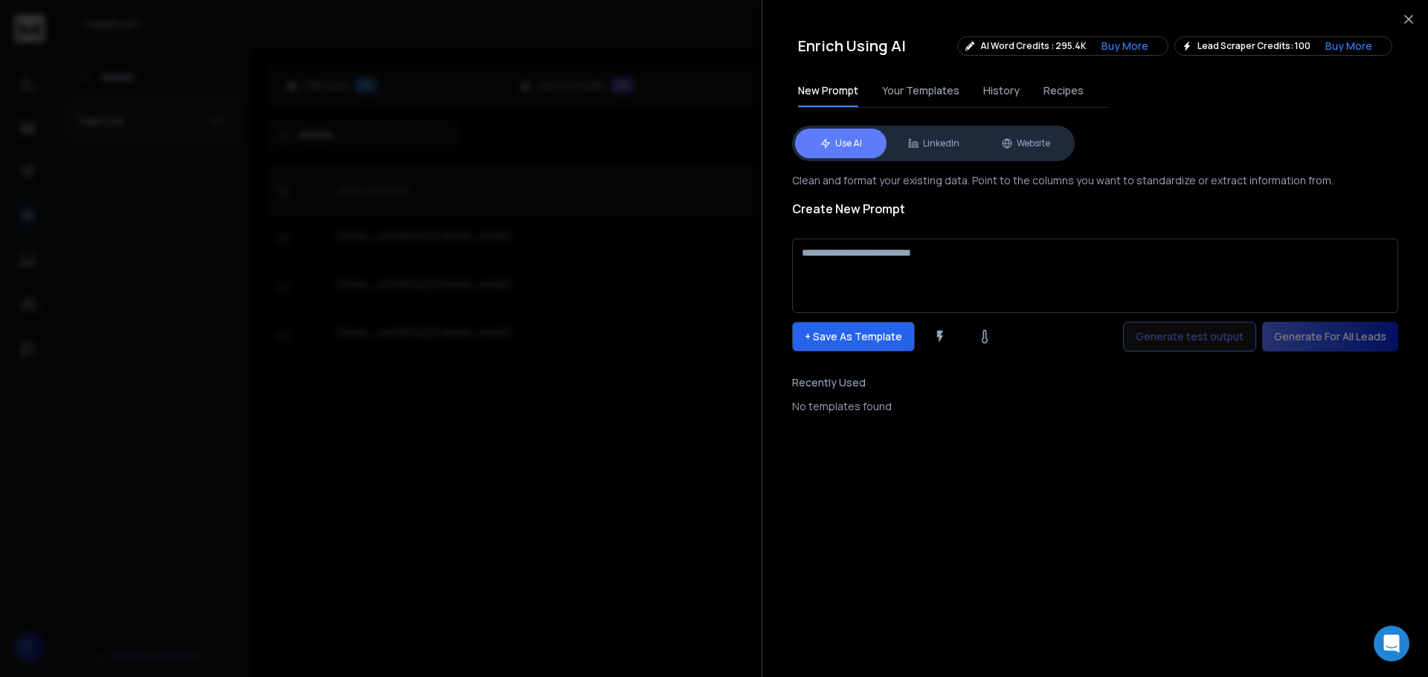
click at [663, 386] on div at bounding box center [714, 338] width 1428 height 677
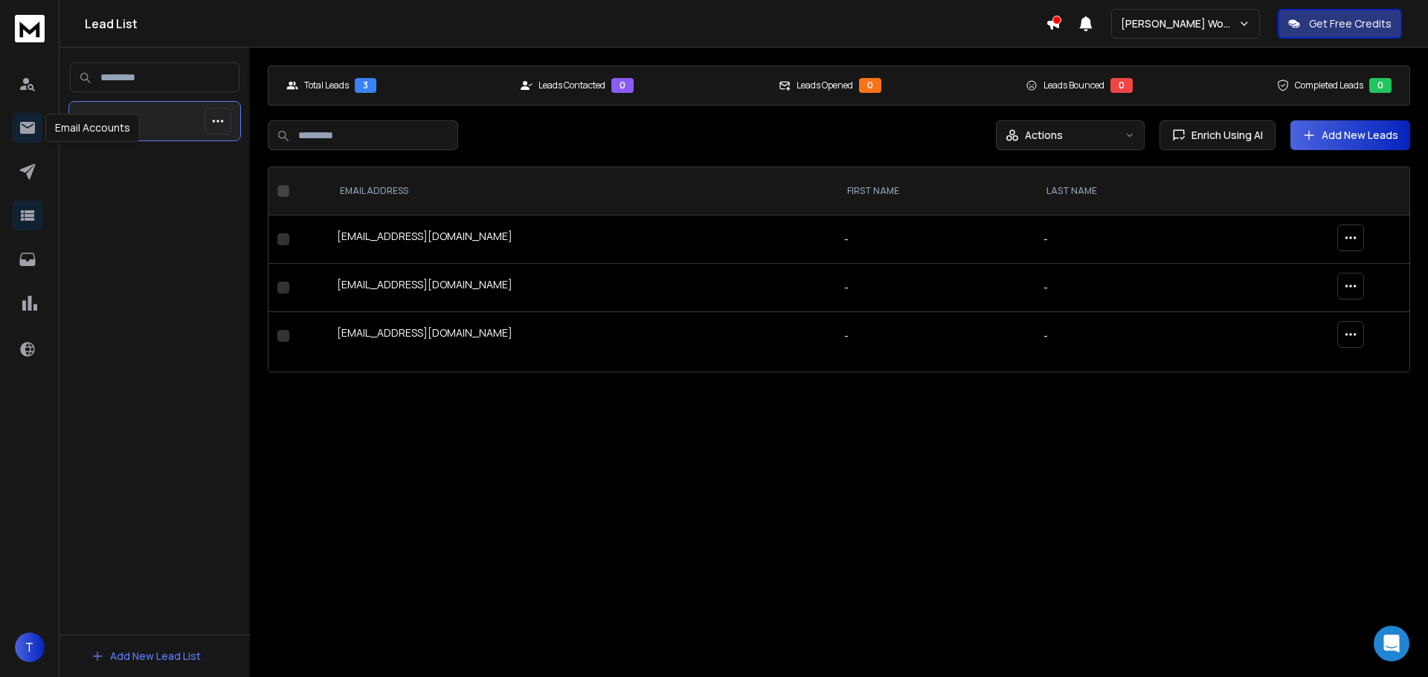
click at [26, 123] on icon at bounding box center [27, 128] width 15 height 12
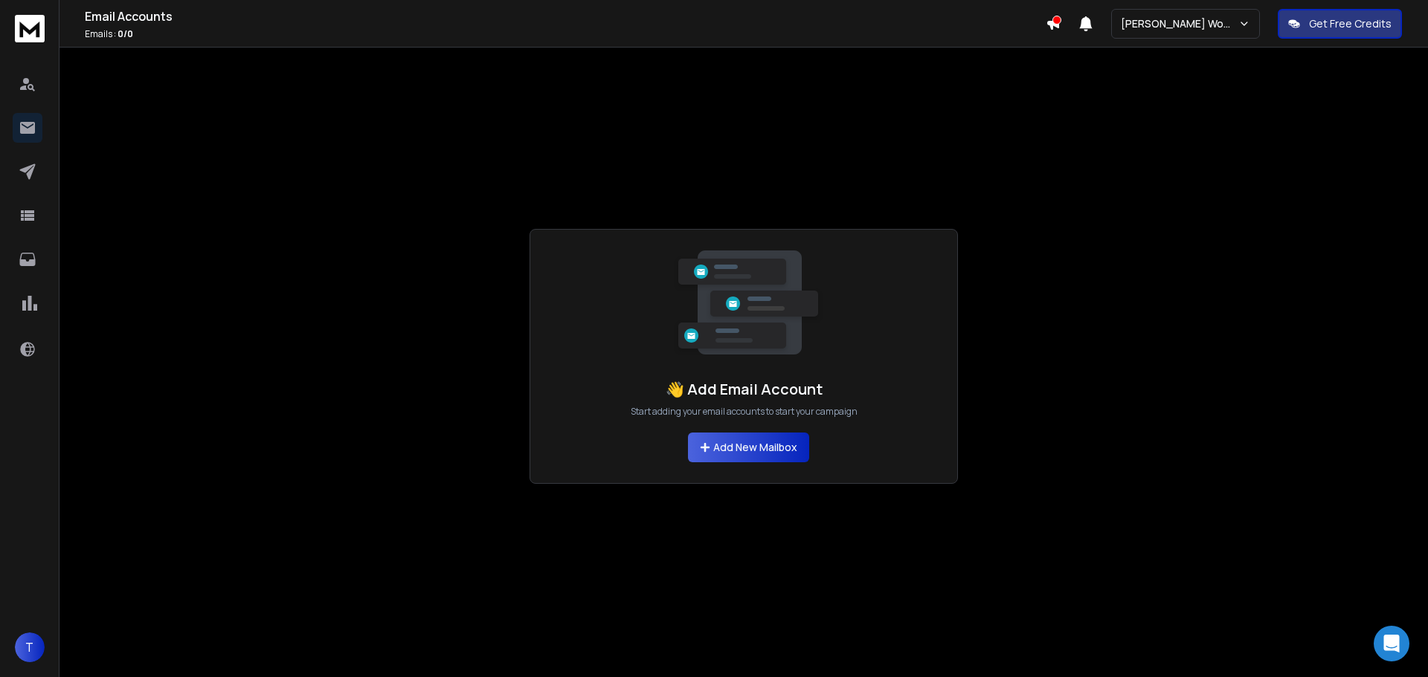
click at [756, 450] on button "Add New Mailbox" at bounding box center [748, 448] width 121 height 30
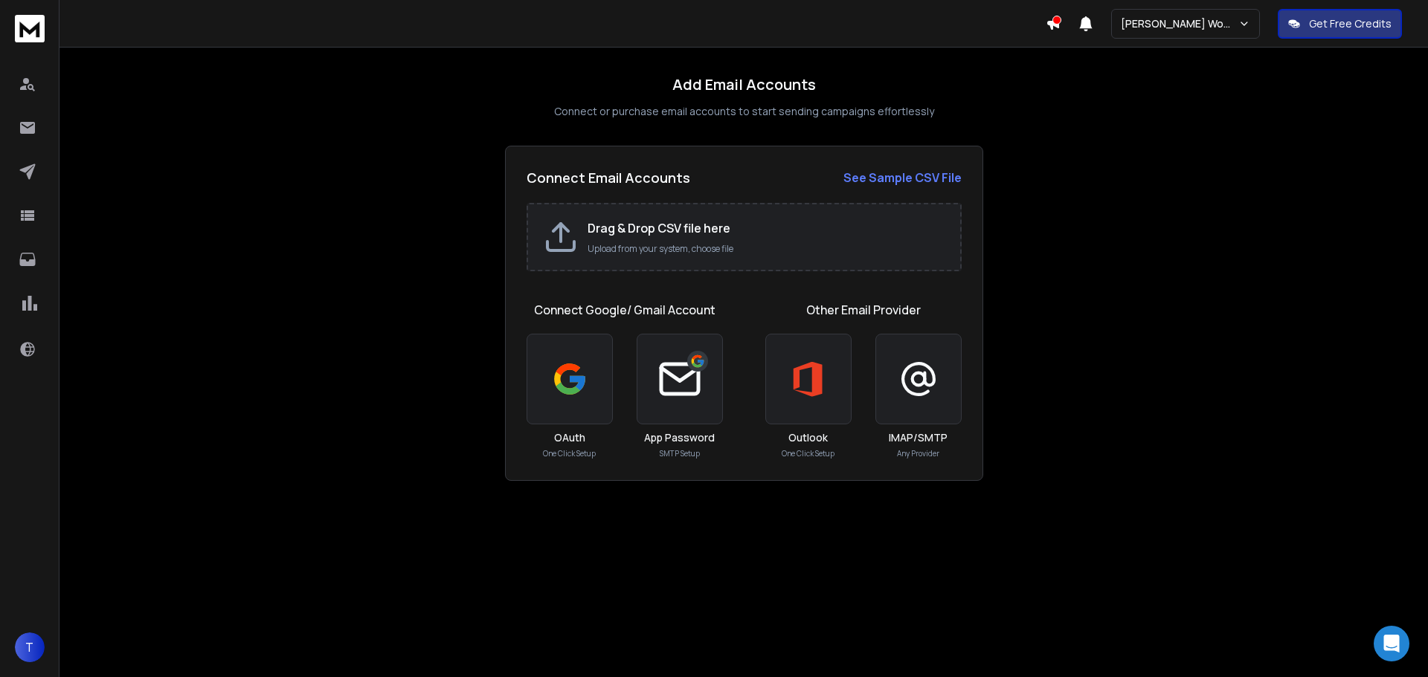
click at [576, 399] on icon at bounding box center [569, 379] width 37 height 45
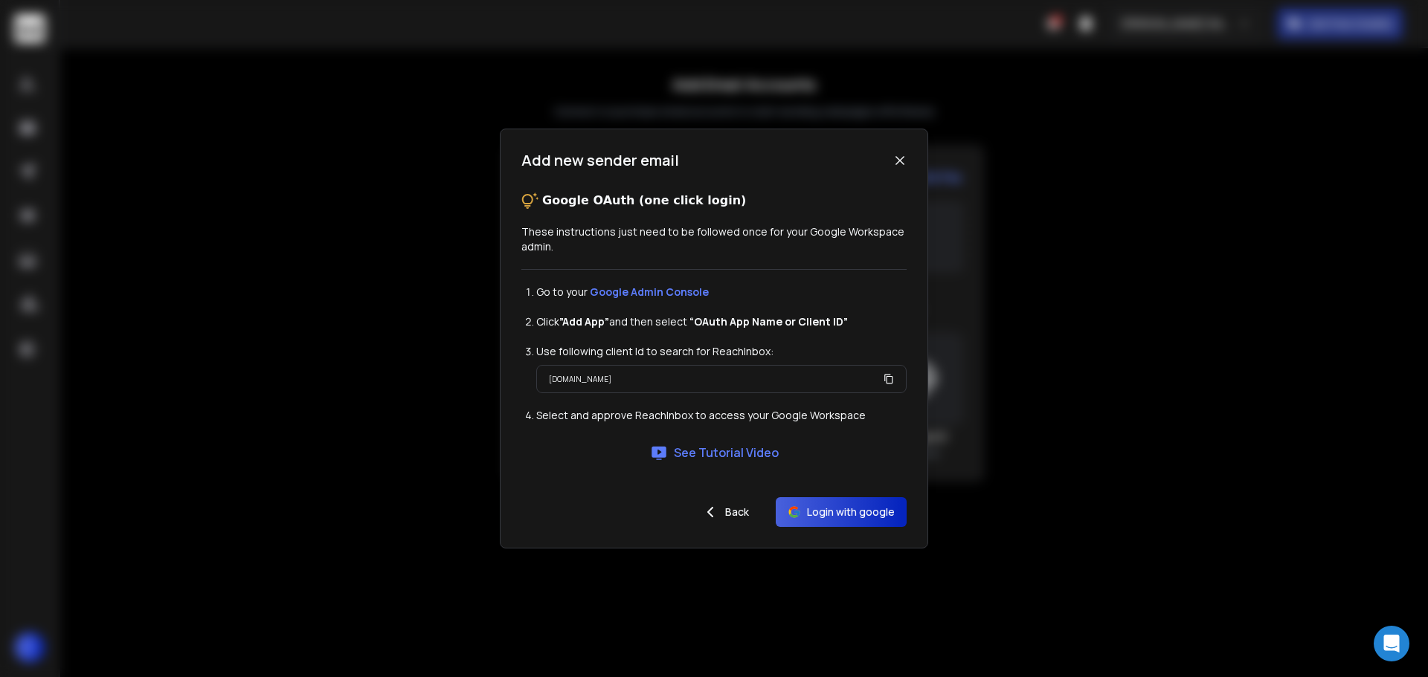
click at [824, 512] on button "Login with google" at bounding box center [841, 513] width 131 height 30
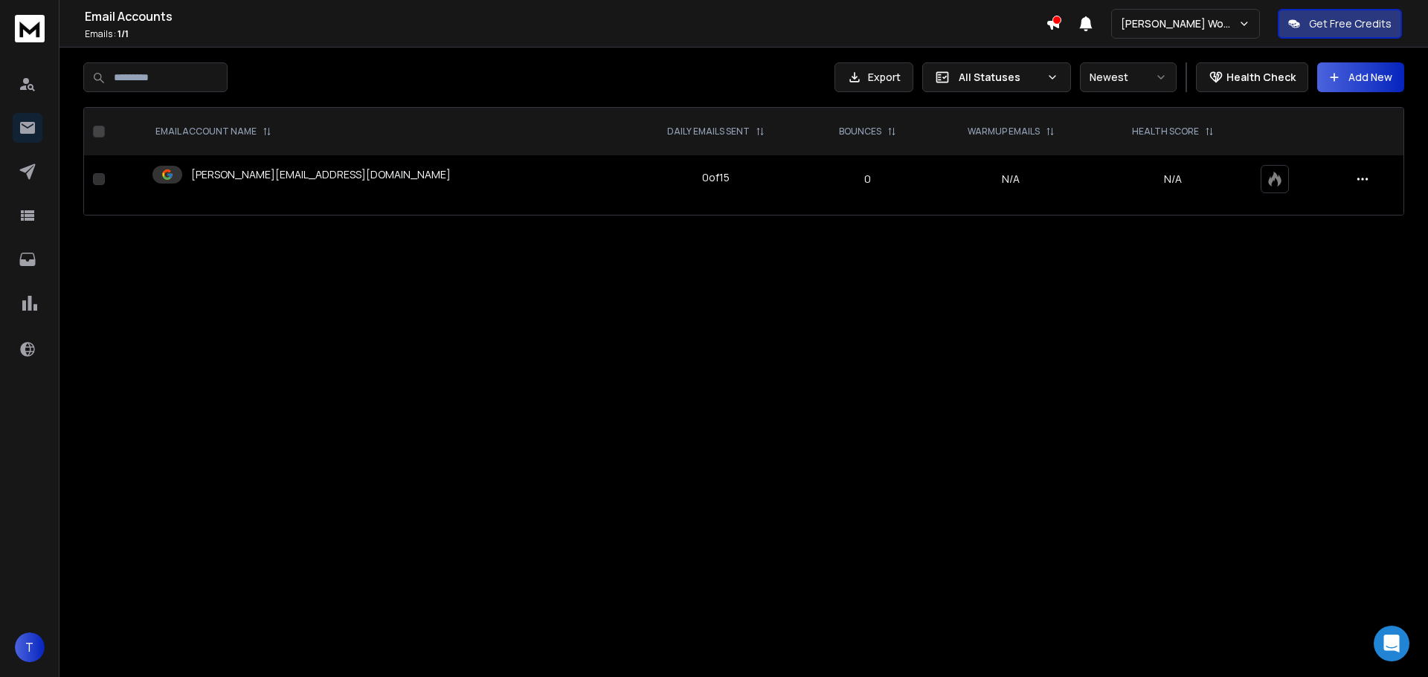
click at [1374, 80] on button "Add New" at bounding box center [1360, 77] width 87 height 30
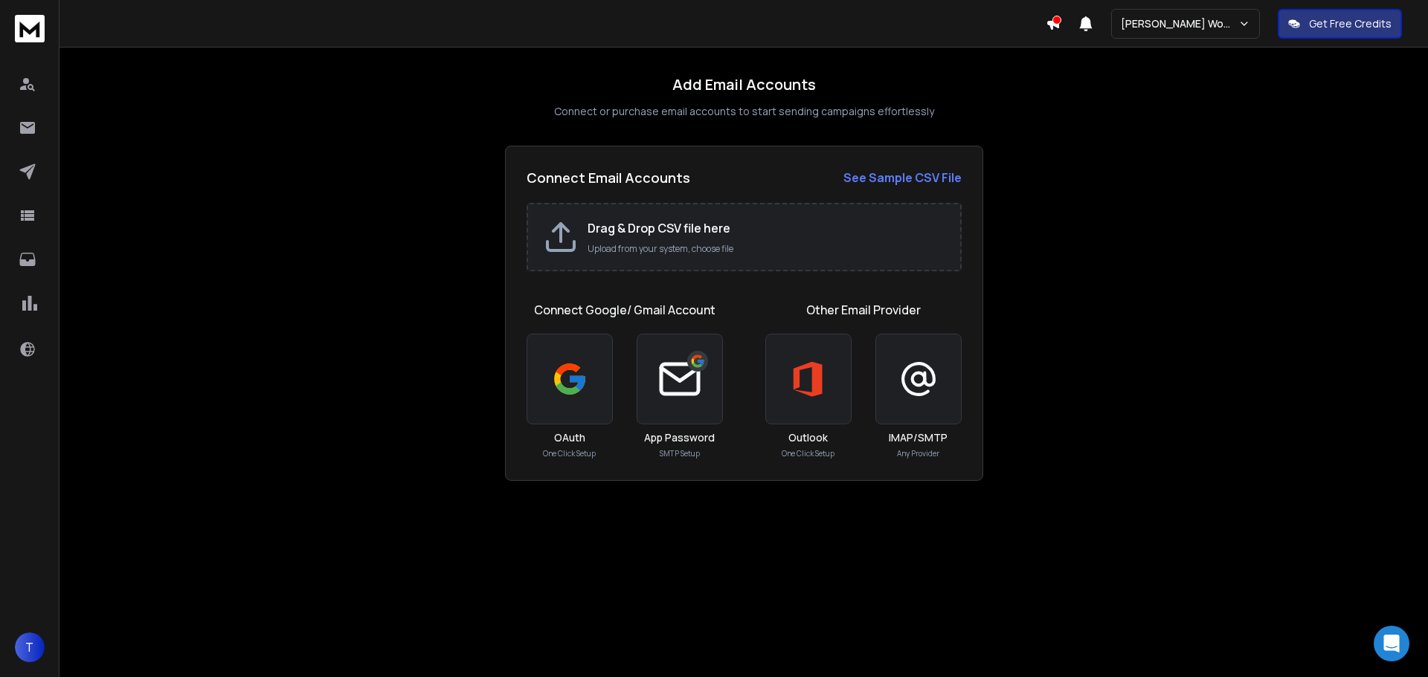
click at [1196, 152] on div "Add Email Accounts Connect or purchase email accounts to start sending campaign…" at bounding box center [743, 292] width 1368 height 437
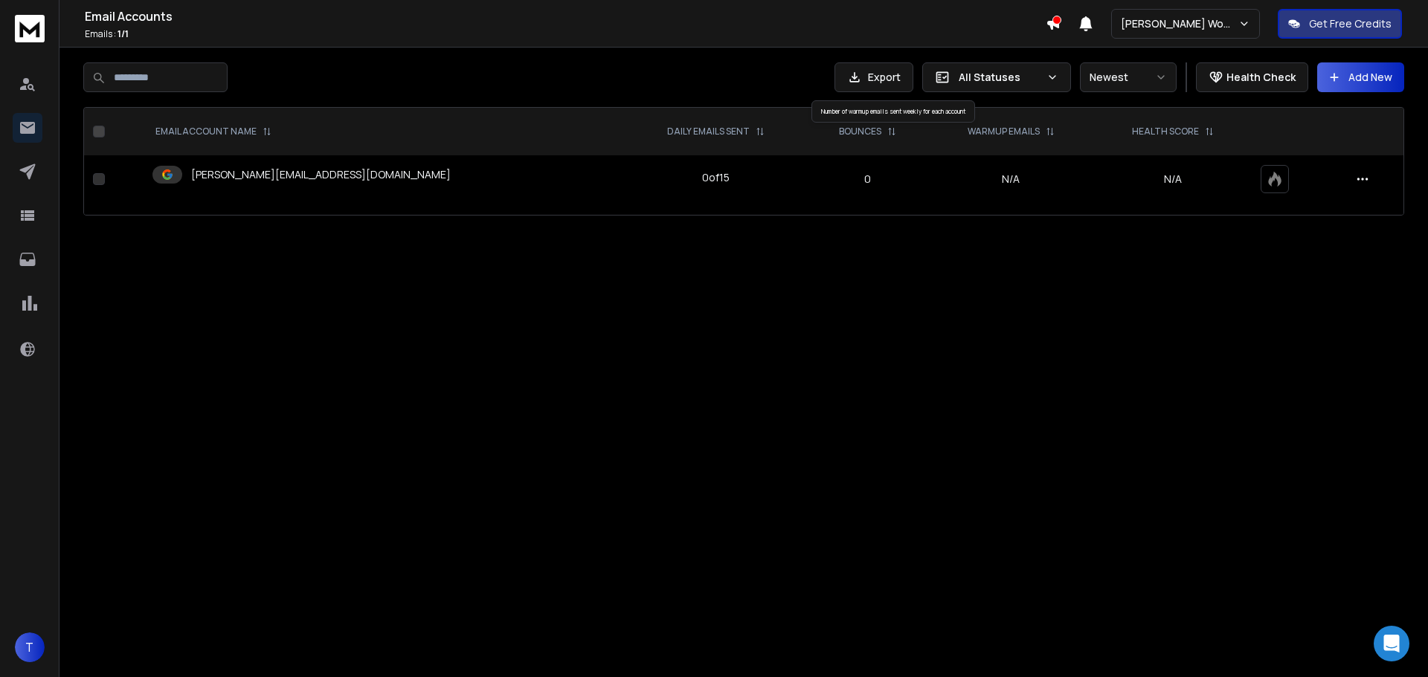
click at [968, 129] on p "WARMUP EMAILS" at bounding box center [1004, 132] width 72 height 12
click at [1159, 78] on icon "button" at bounding box center [1161, 77] width 12 height 12
click at [1204, 309] on div "Get only verified leads with our AI-powered Lead Finder, starting at $22/mo Try…" at bounding box center [714, 338] width 1428 height 677
click at [1255, 79] on p "Health Check" at bounding box center [1260, 77] width 69 height 15
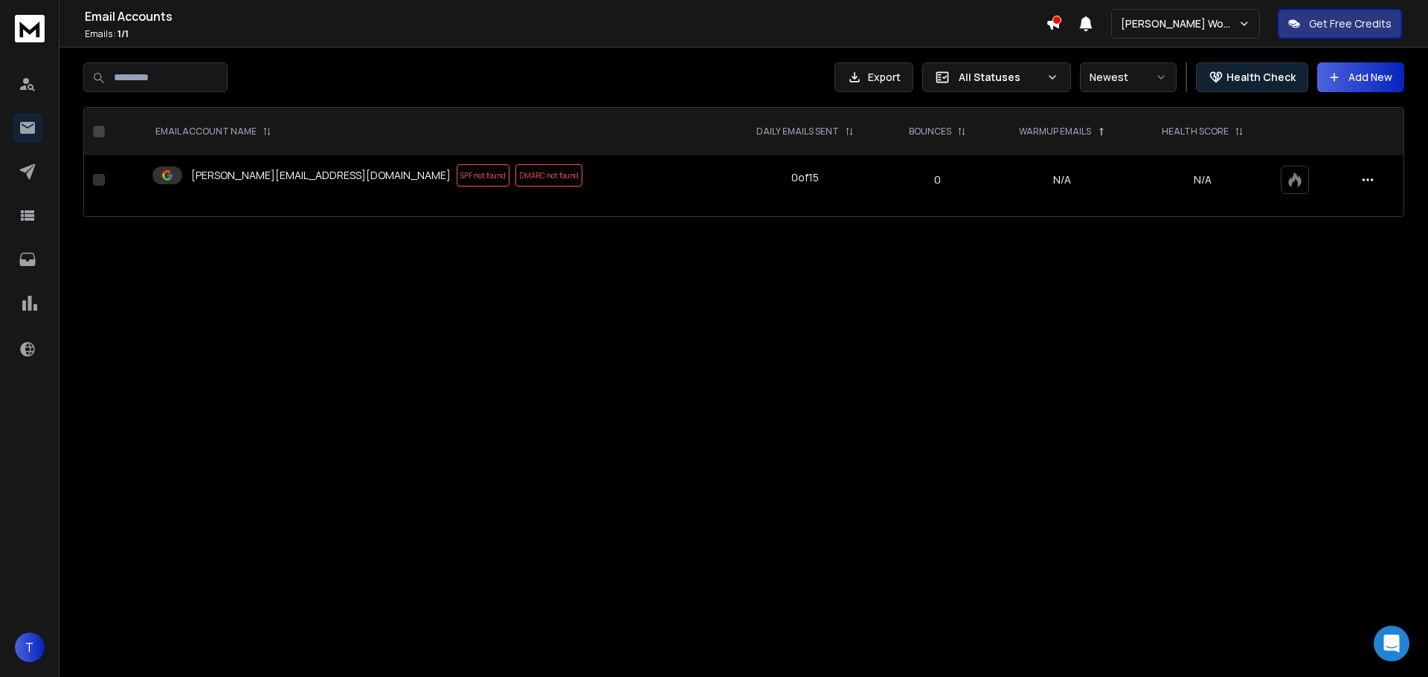
click at [1361, 177] on icon at bounding box center [1367, 179] width 13 height 13
click at [1343, 229] on div "Mailbox Settings" at bounding box center [1343, 235] width 95 height 24
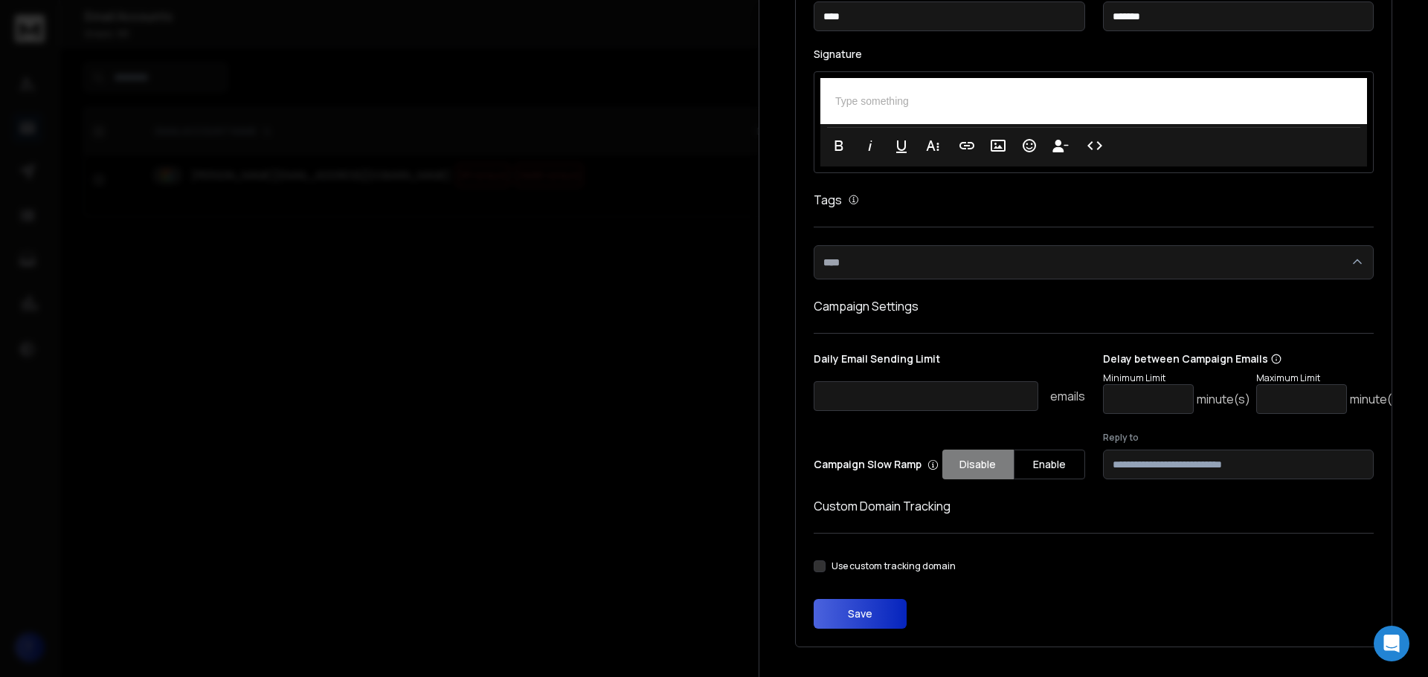
scroll to position [225, 0]
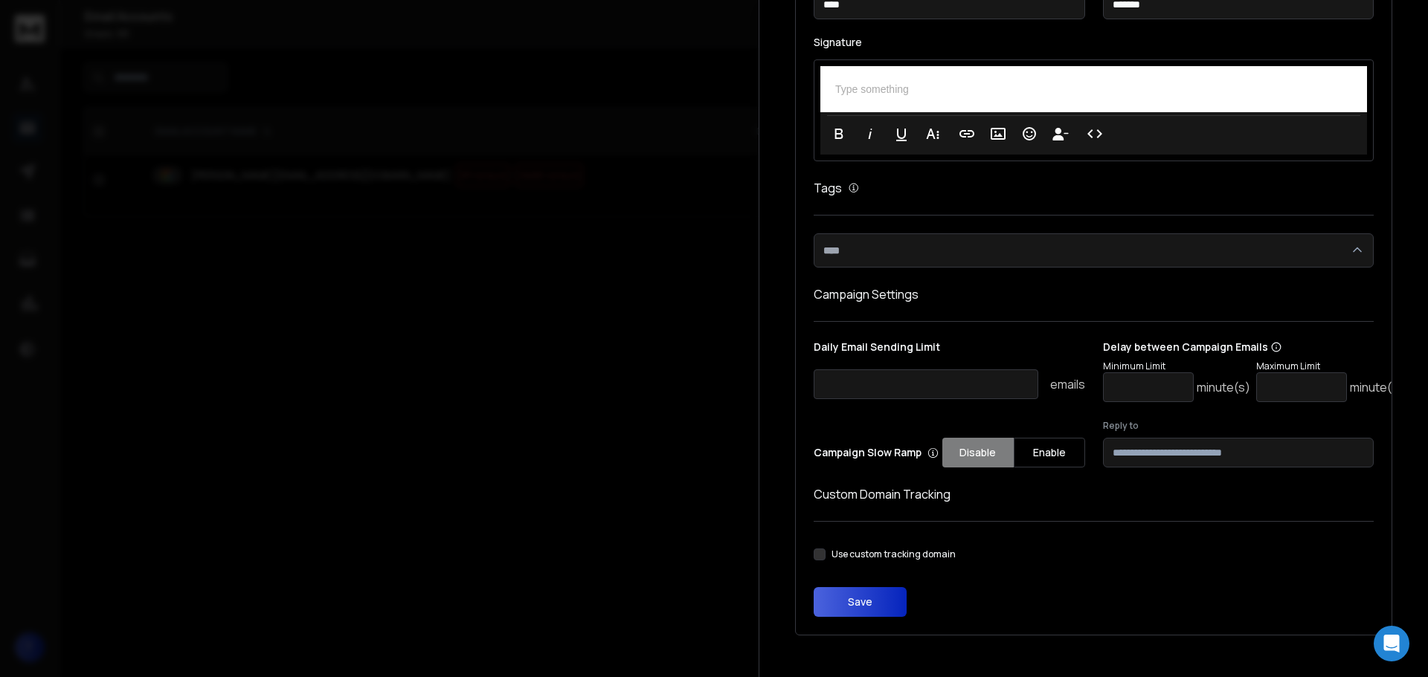
click at [1043, 438] on button "Enable" at bounding box center [1049, 453] width 71 height 30
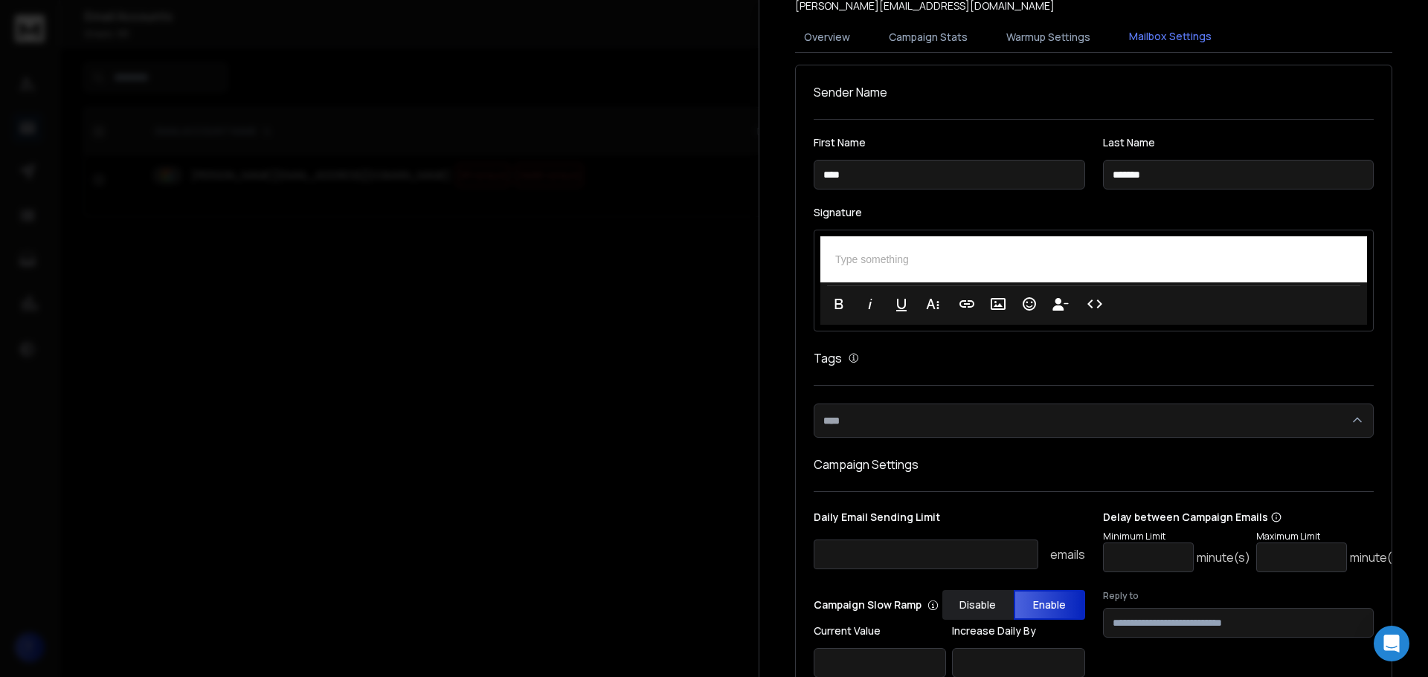
scroll to position [0, 0]
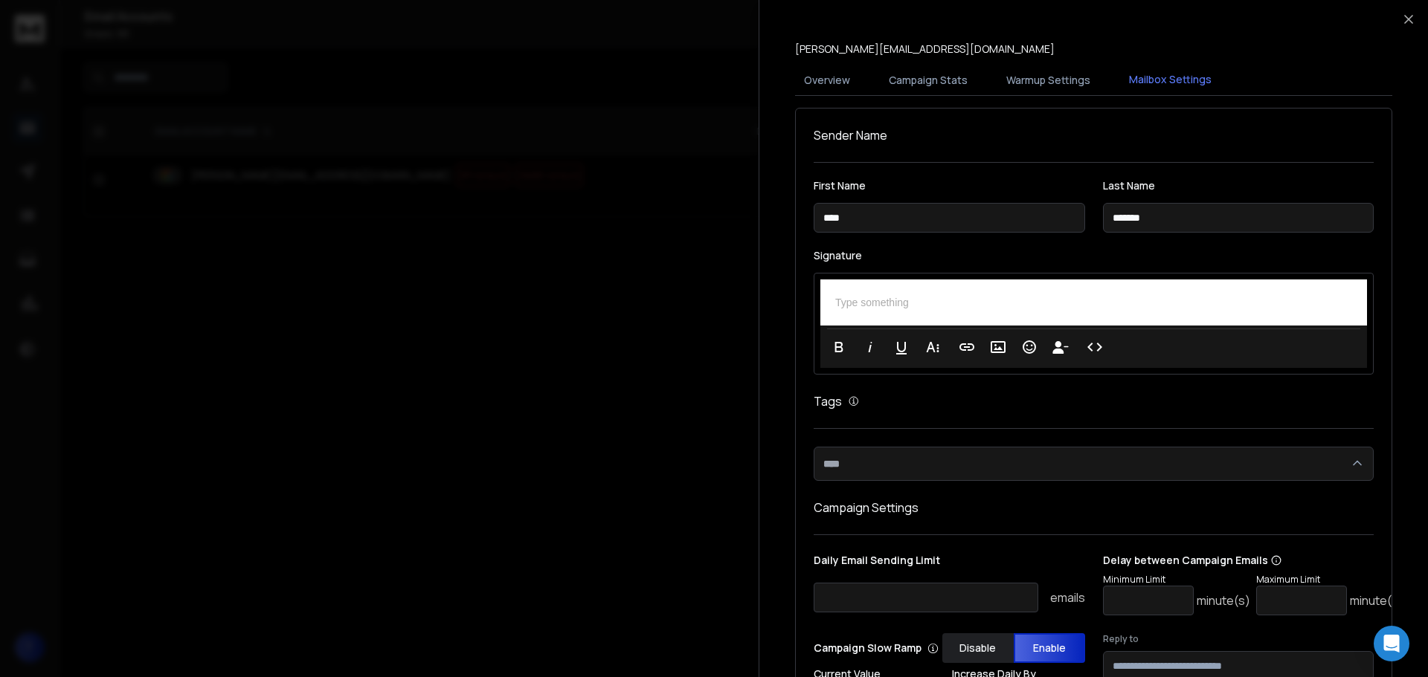
click at [1042, 74] on button "Warmup Settings" at bounding box center [1048, 80] width 102 height 33
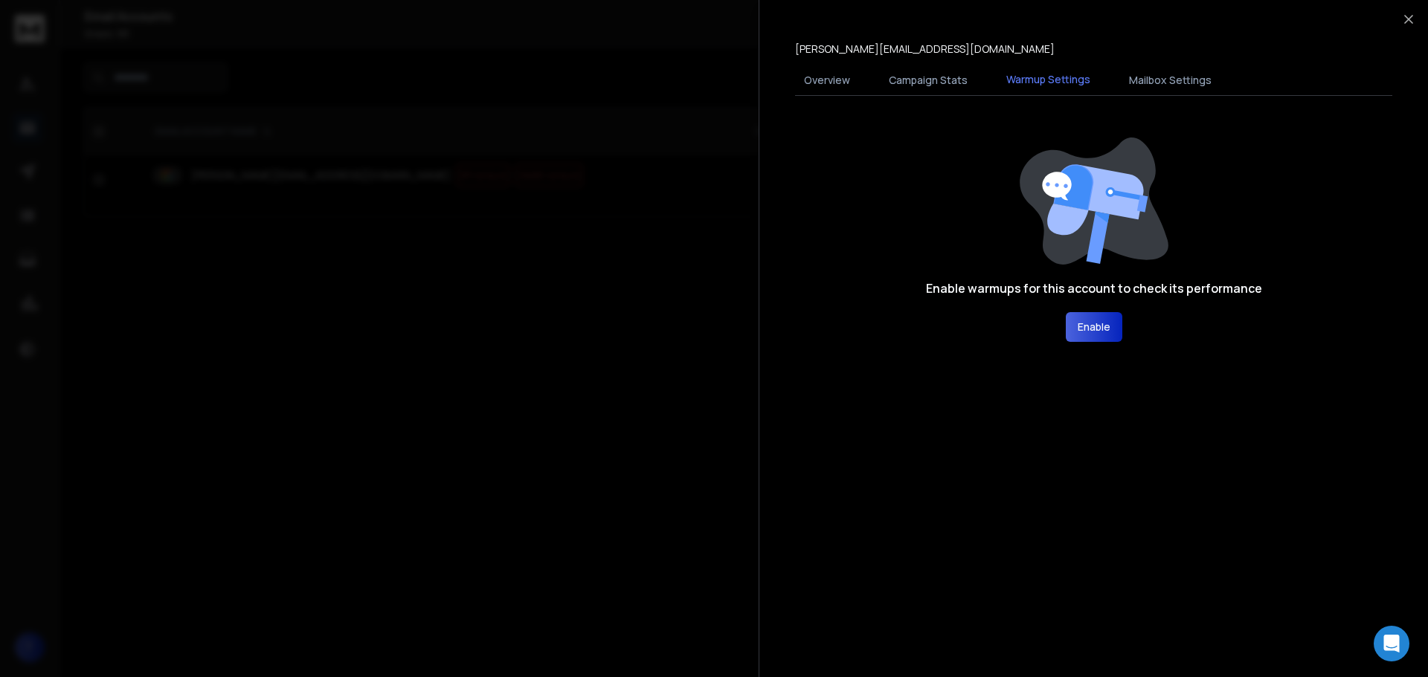
click at [1073, 323] on button "Enable" at bounding box center [1094, 327] width 57 height 30
click at [1409, 16] on icon "button" at bounding box center [1408, 19] width 15 height 15
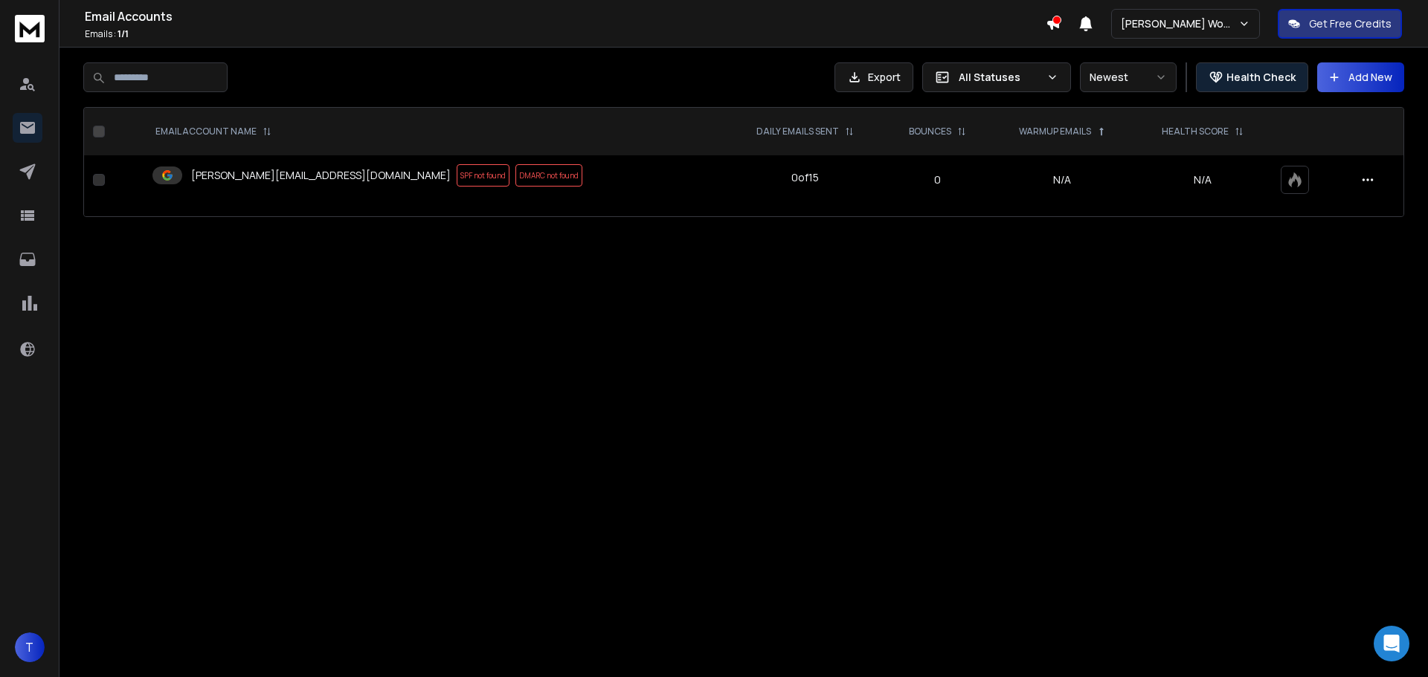
click at [457, 176] on span "SPF not found" at bounding box center [483, 175] width 53 height 22
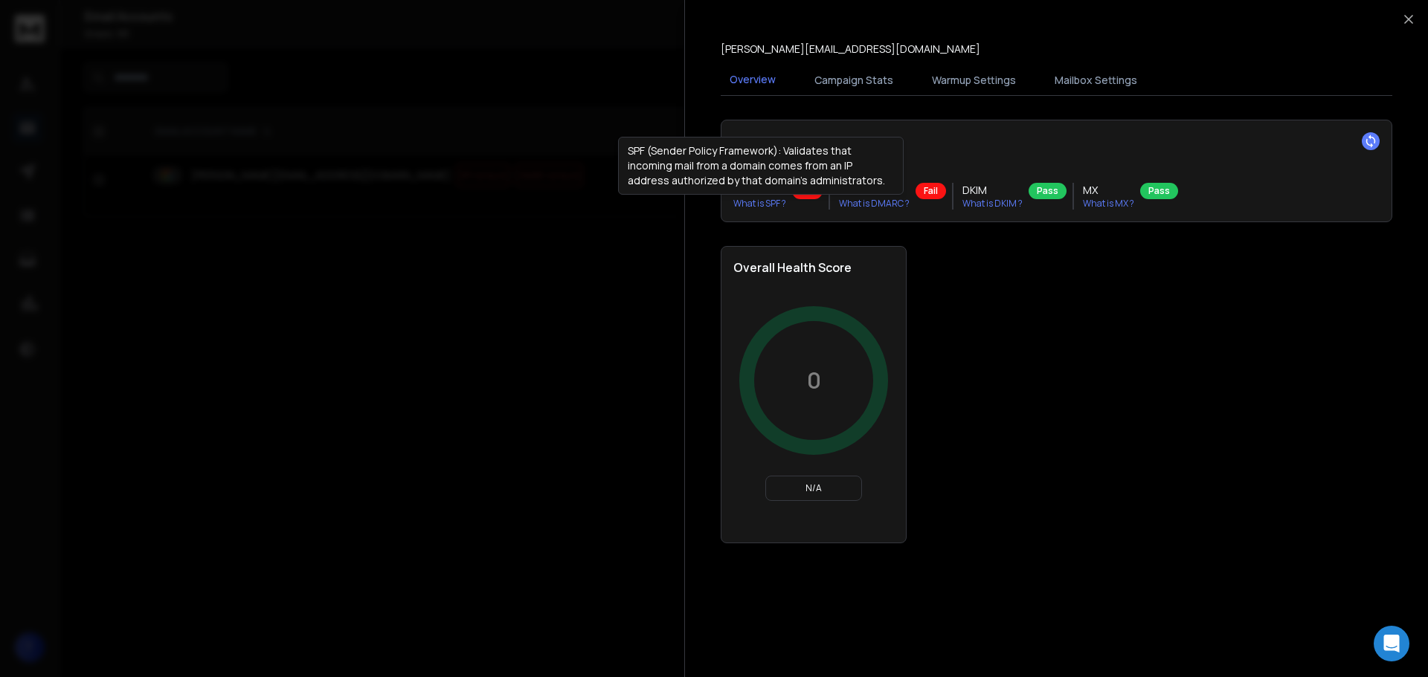
click at [754, 205] on p "What is SPF ?" at bounding box center [759, 204] width 53 height 12
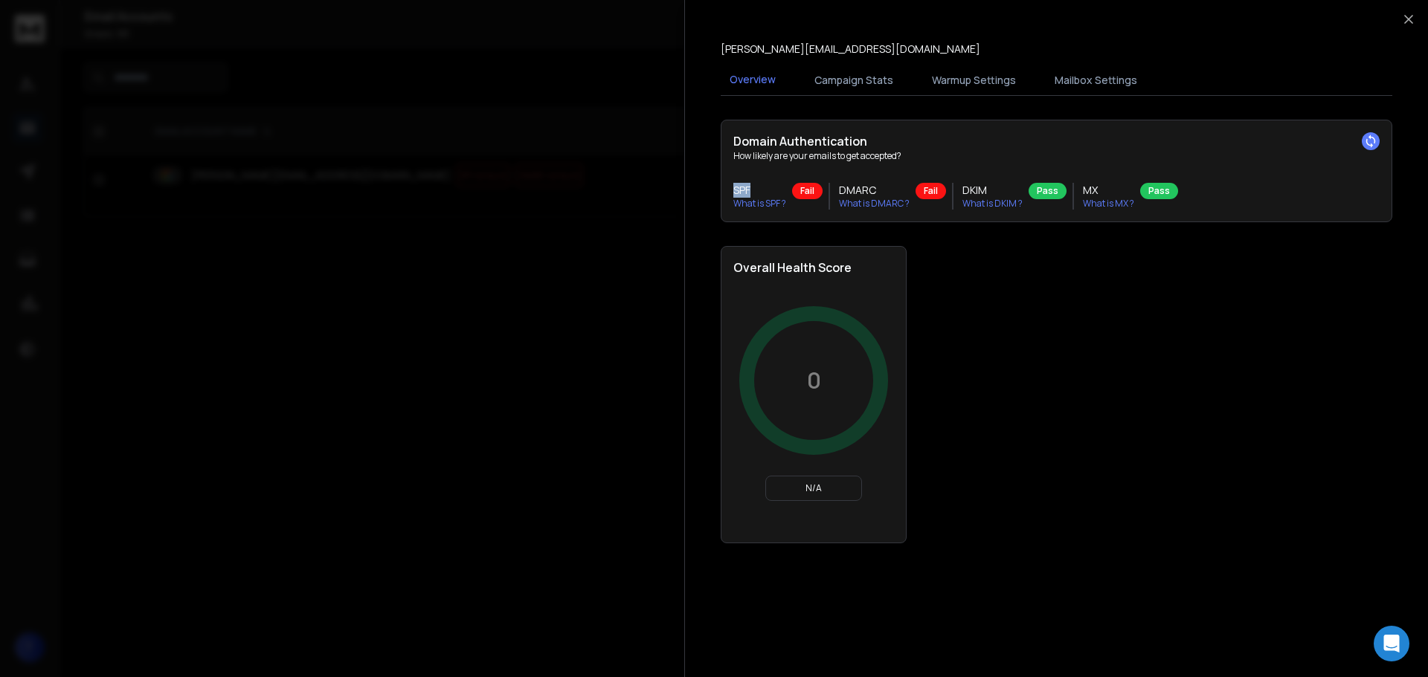
drag, startPoint x: 732, startPoint y: 190, endPoint x: 764, endPoint y: 182, distance: 33.7
click at [764, 182] on div "Domain Authentication How likely are your emails to get accepted? SPF What is S…" at bounding box center [1057, 171] width 672 height 103
copy h3 "SPF"
drag, startPoint x: 875, startPoint y: 192, endPoint x: 854, endPoint y: 181, distance: 23.6
click at [840, 192] on h3 "DMARC" at bounding box center [874, 190] width 71 height 15
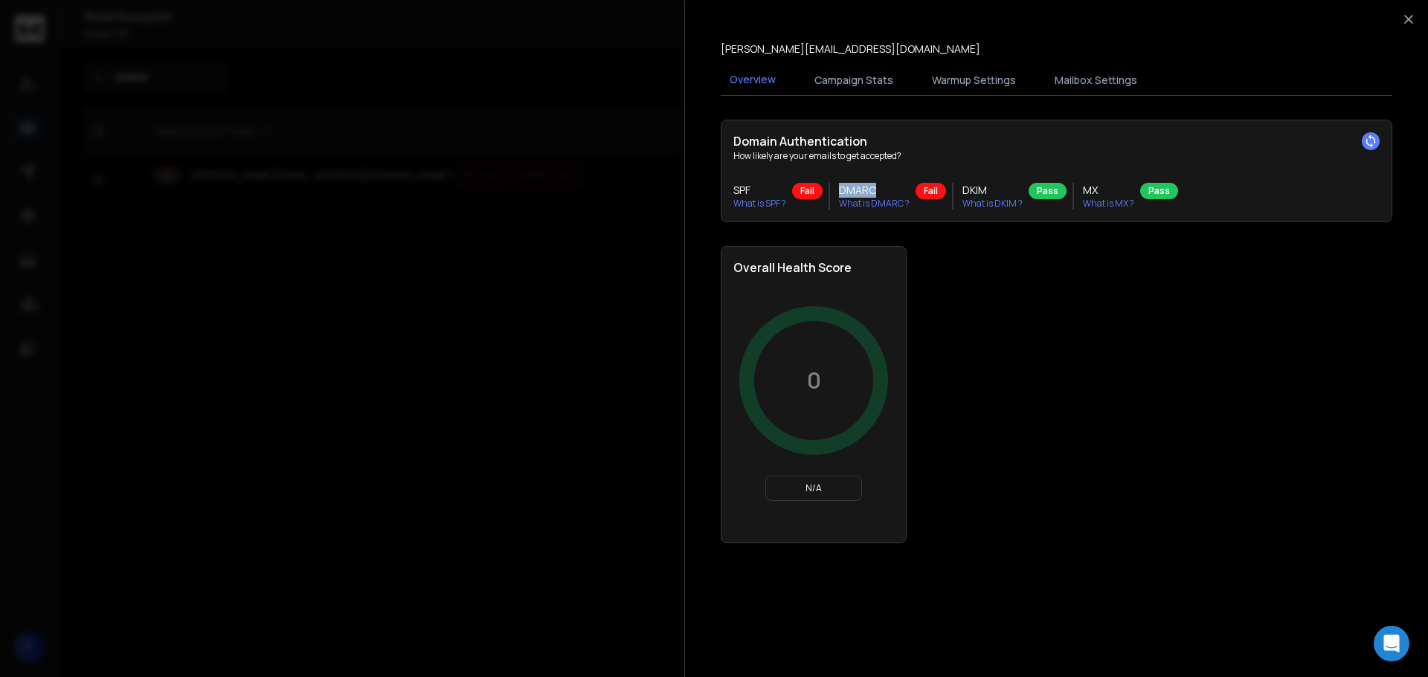
copy h3 "DMARC"
click at [1372, 138] on icon at bounding box center [1370, 141] width 15 height 15
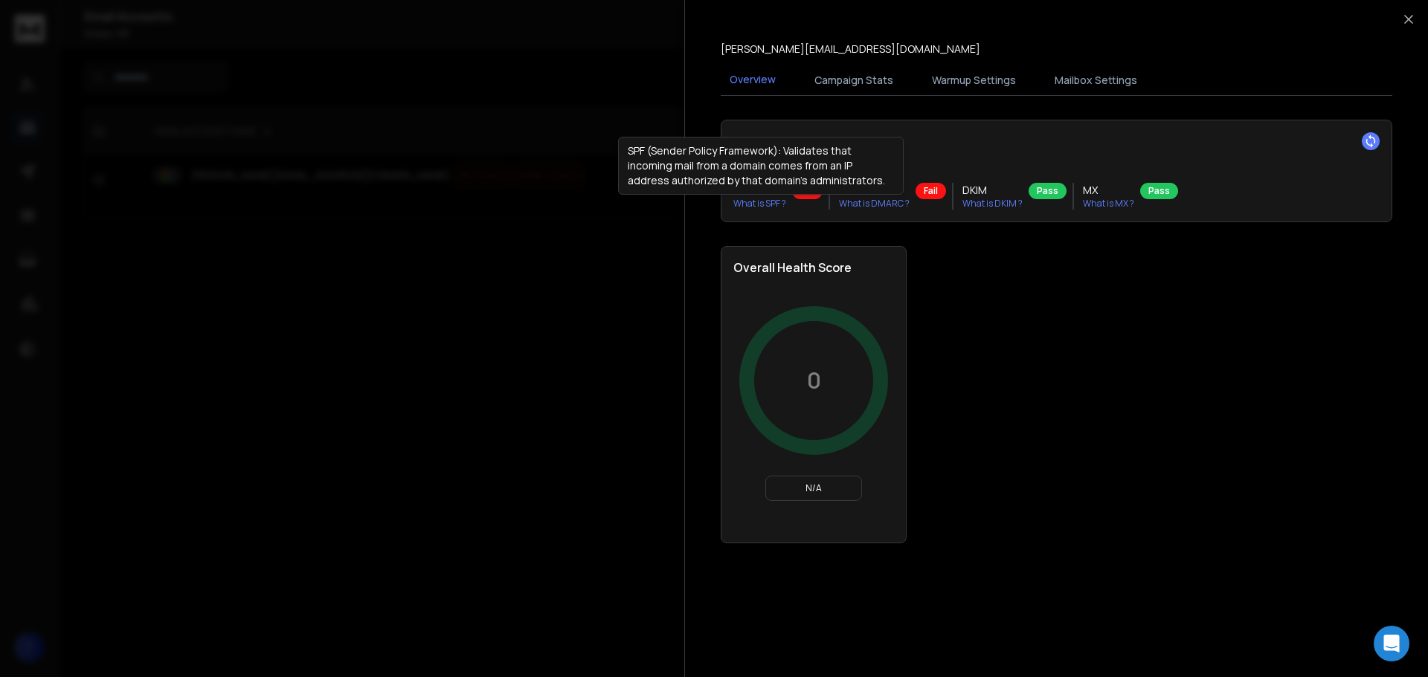
click at [751, 206] on p "What is SPF ?" at bounding box center [759, 204] width 53 height 12
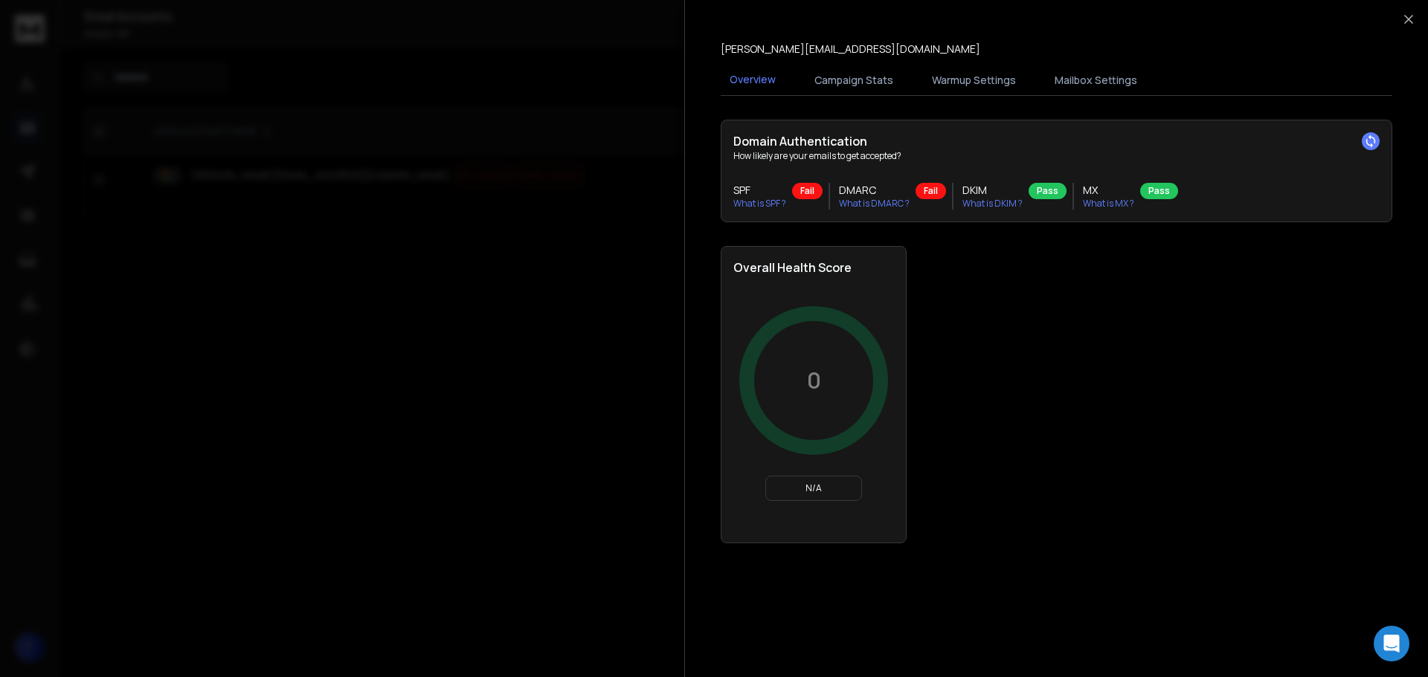
click at [751, 206] on p "What is SPF ?" at bounding box center [759, 204] width 53 height 12
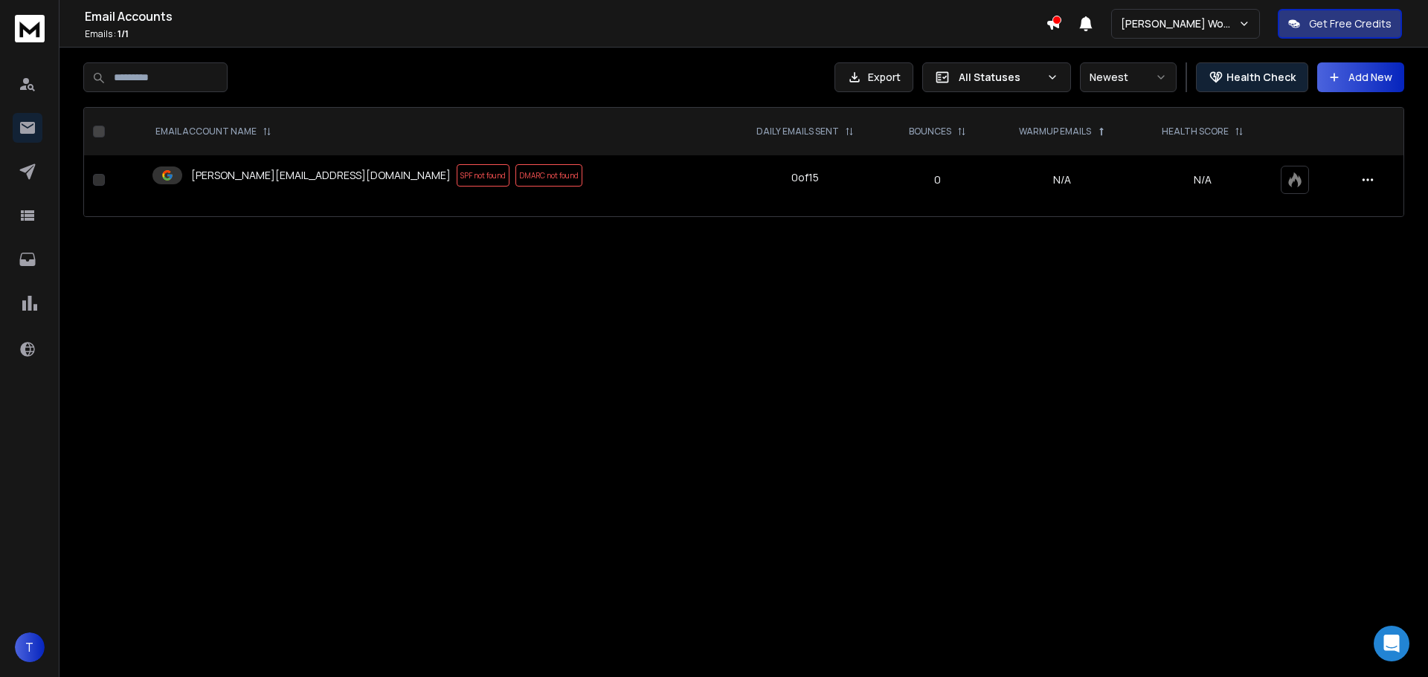
click at [515, 178] on span "DMARC not found" at bounding box center [548, 175] width 67 height 22
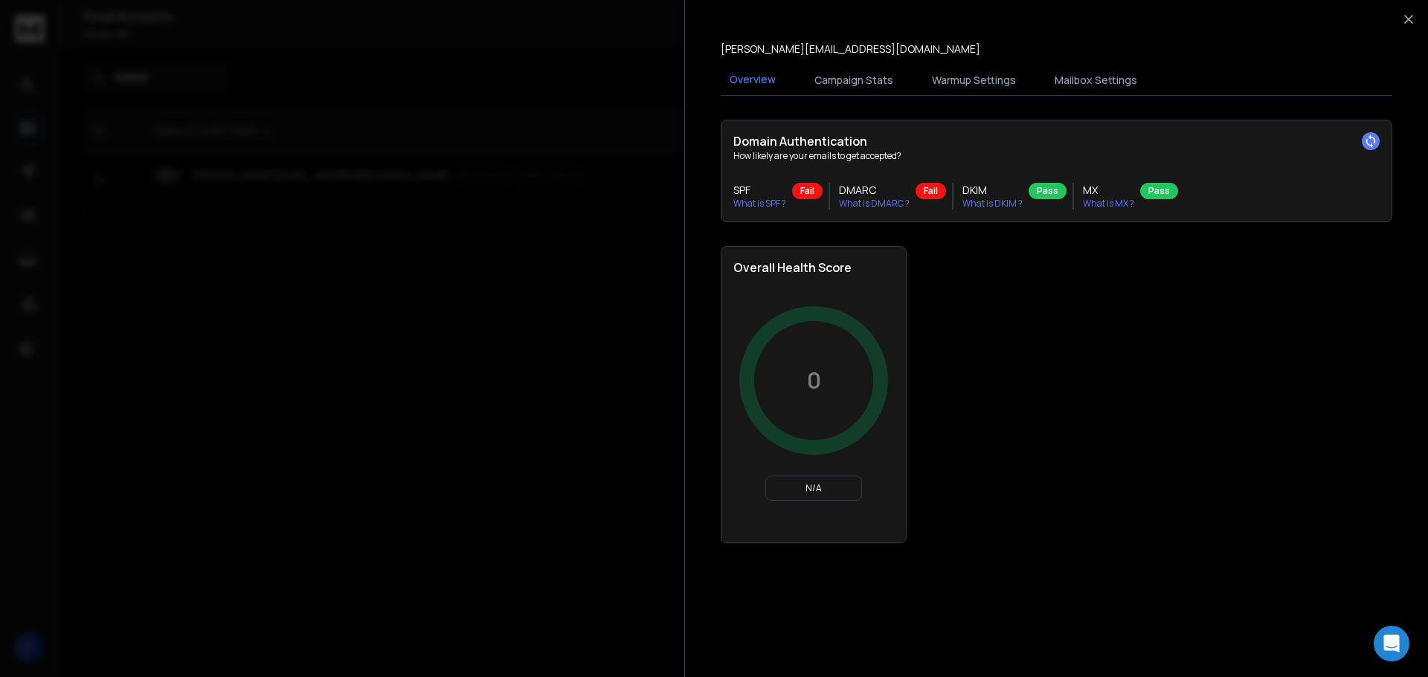
click at [326, 248] on div at bounding box center [714, 338] width 1428 height 677
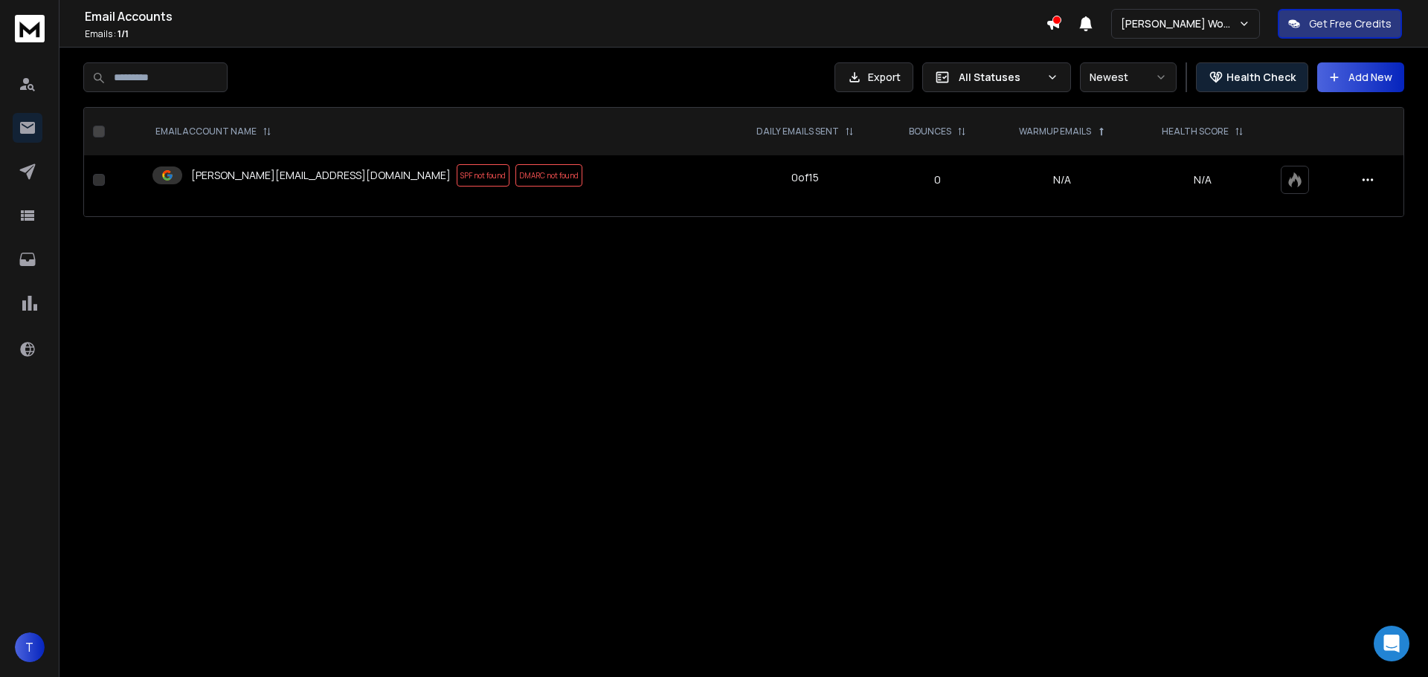
click at [515, 183] on span "DMARC not found" at bounding box center [548, 175] width 67 height 22
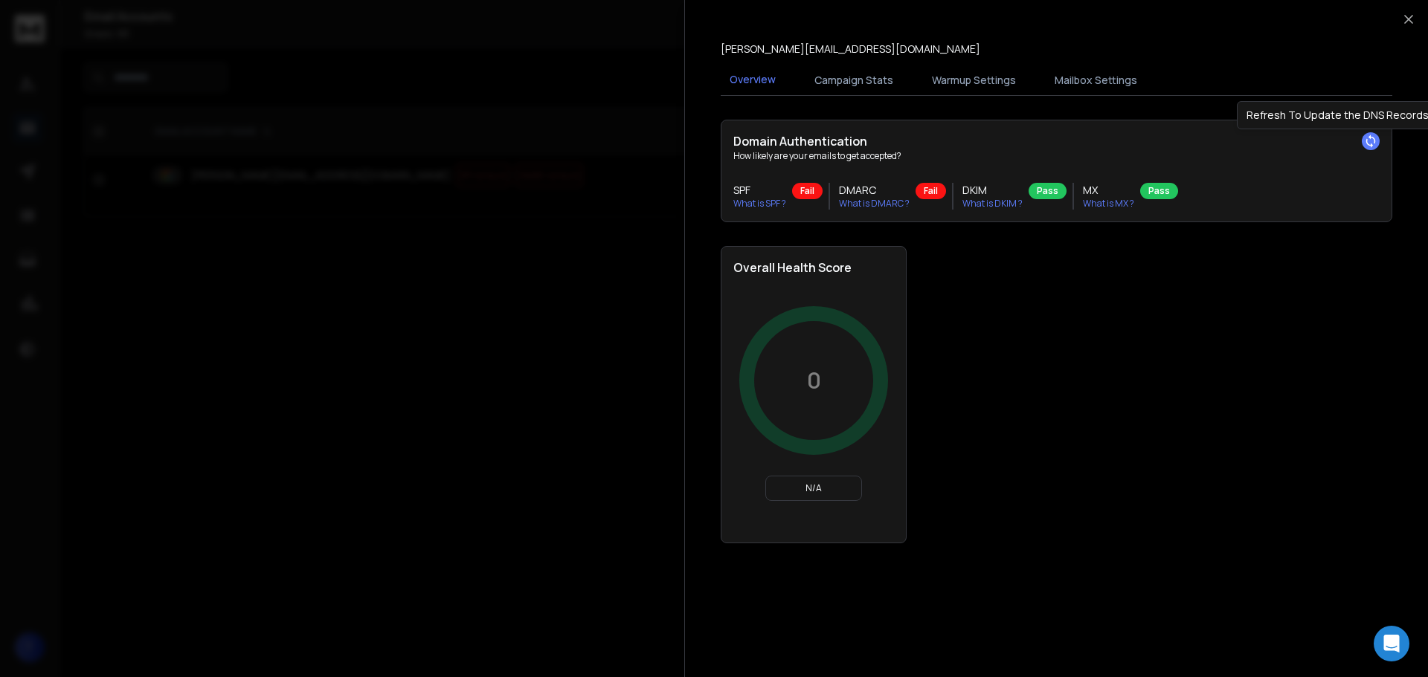
click at [1368, 144] on icon at bounding box center [1370, 141] width 15 height 15
